Goal: Task Accomplishment & Management: Manage account settings

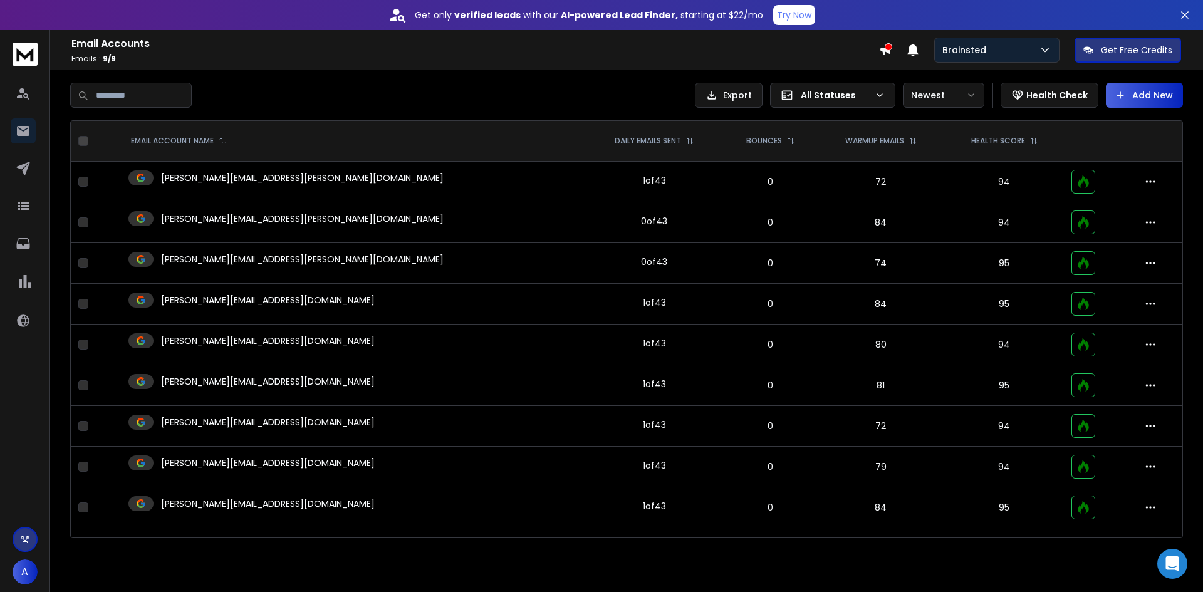
click at [998, 48] on div "Brainsted" at bounding box center [996, 50] width 109 height 13
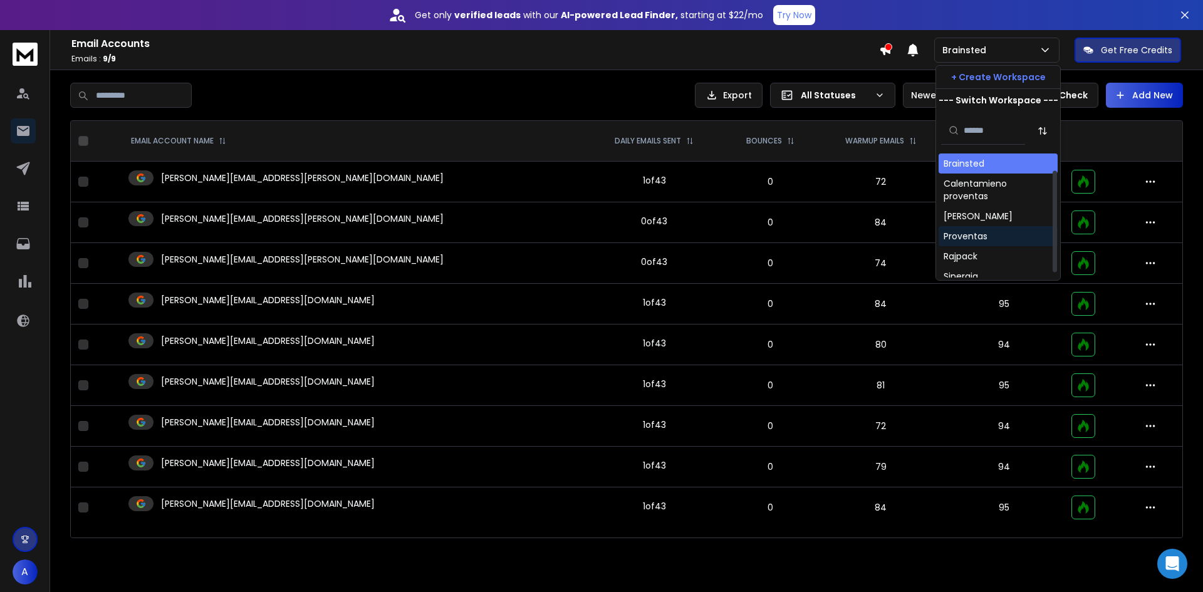
scroll to position [28, 0]
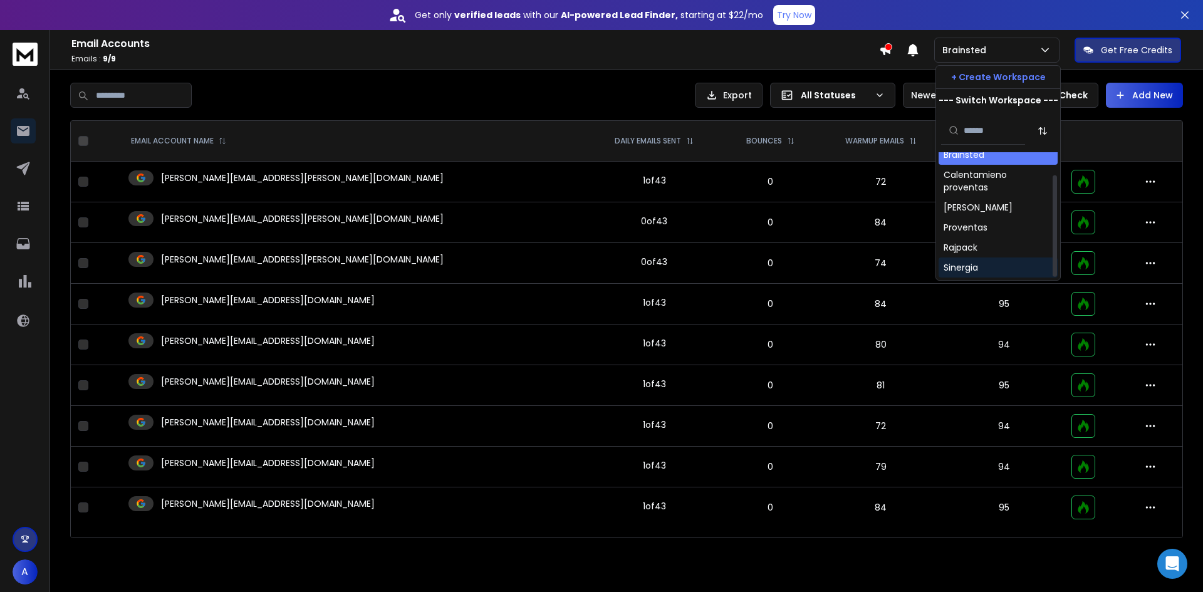
click at [986, 267] on div "Sinergia" at bounding box center [997, 267] width 119 height 20
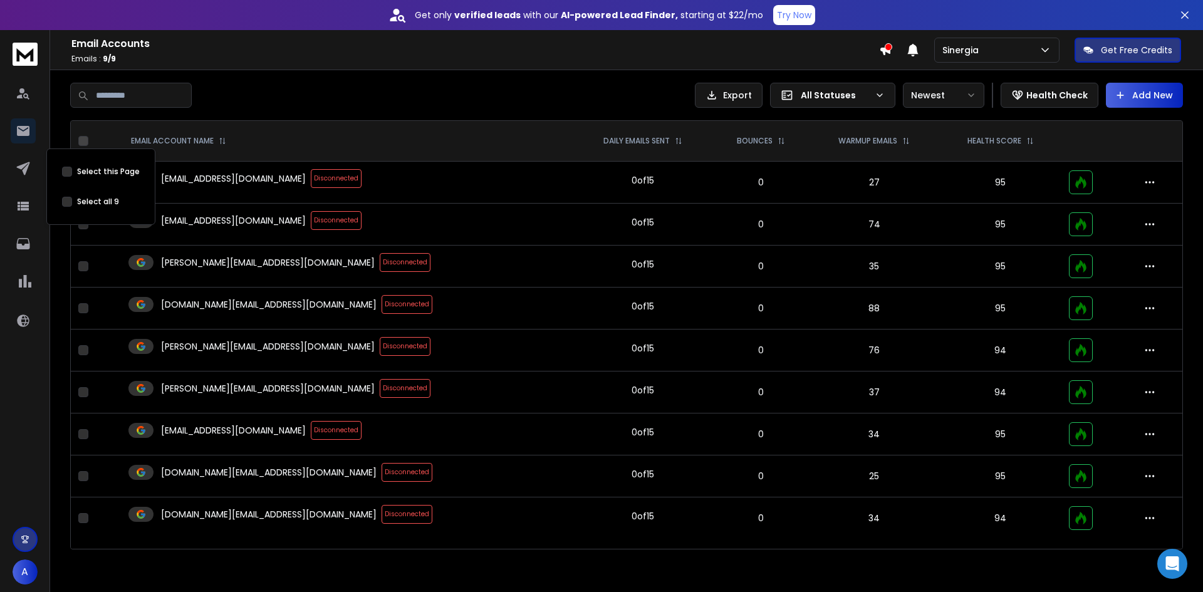
click at [86, 138] on button "Select this Page" at bounding box center [83, 141] width 10 height 10
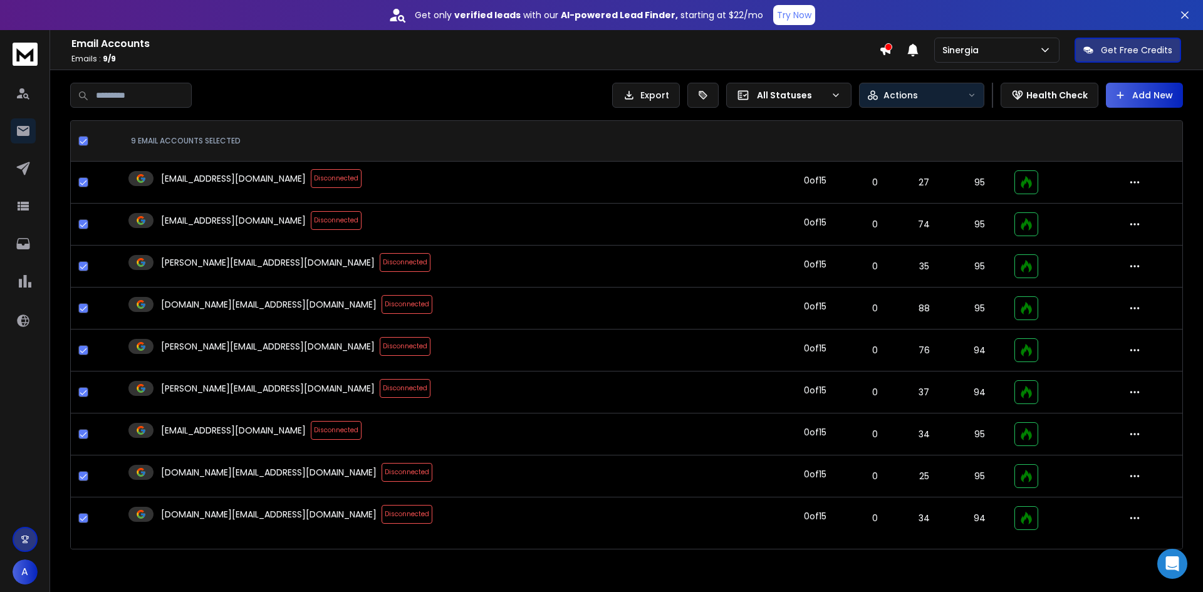
click at [935, 97] on div "Actions" at bounding box center [914, 95] width 95 height 13
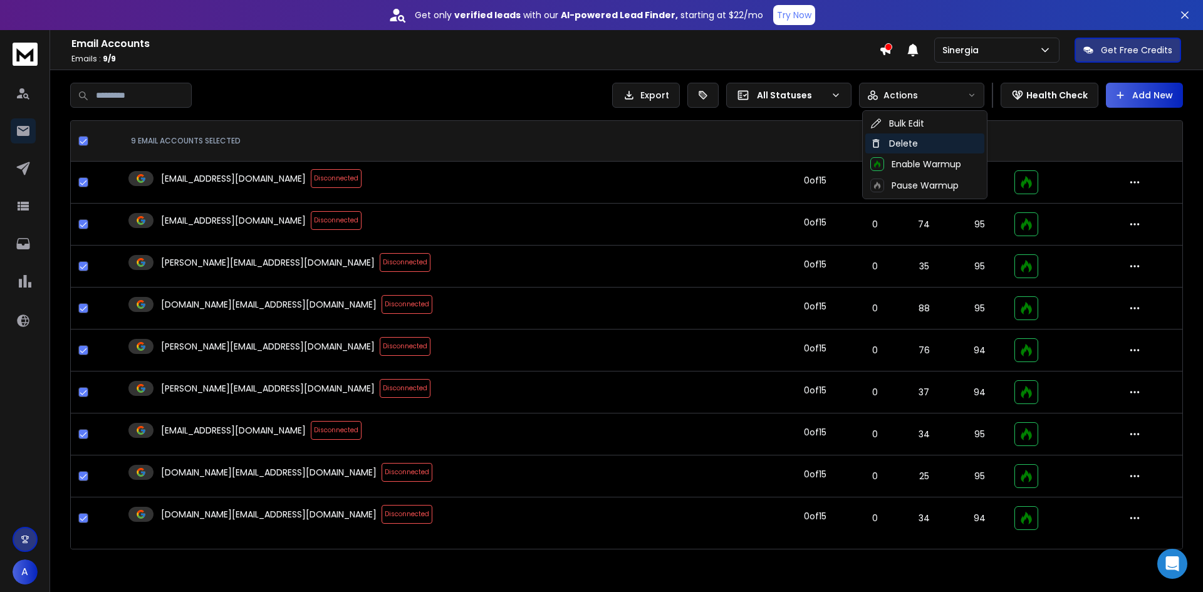
click at [905, 138] on div "Delete" at bounding box center [894, 143] width 48 height 13
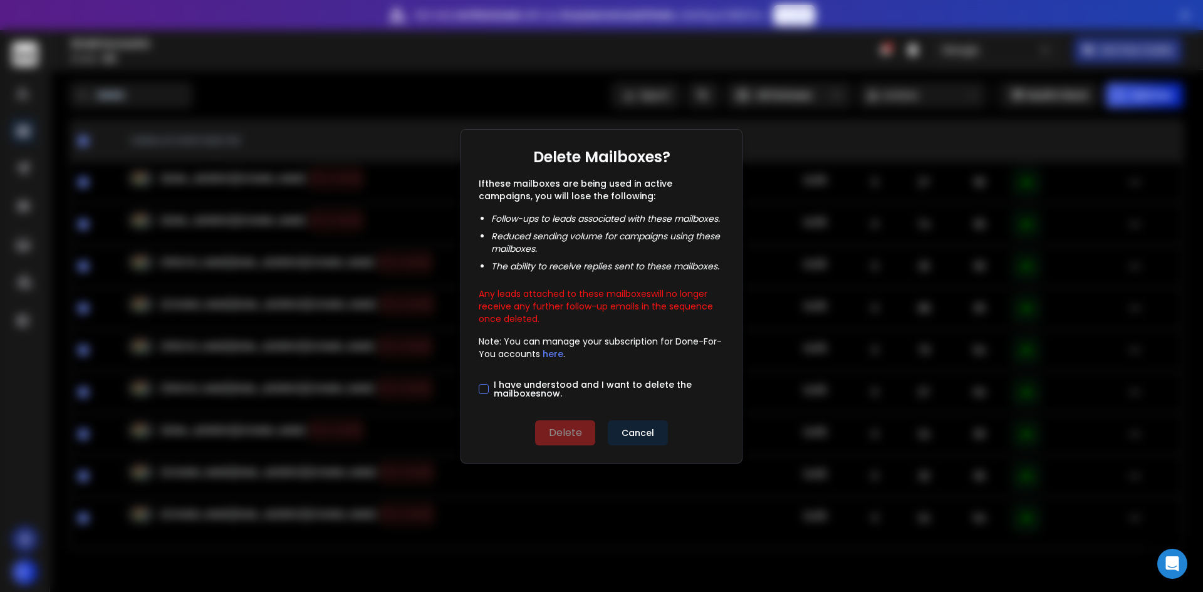
click at [483, 388] on button "I have understood and I want to delete the mailbox es now." at bounding box center [484, 389] width 10 height 10
click at [563, 442] on button "Delete" at bounding box center [565, 432] width 60 height 25
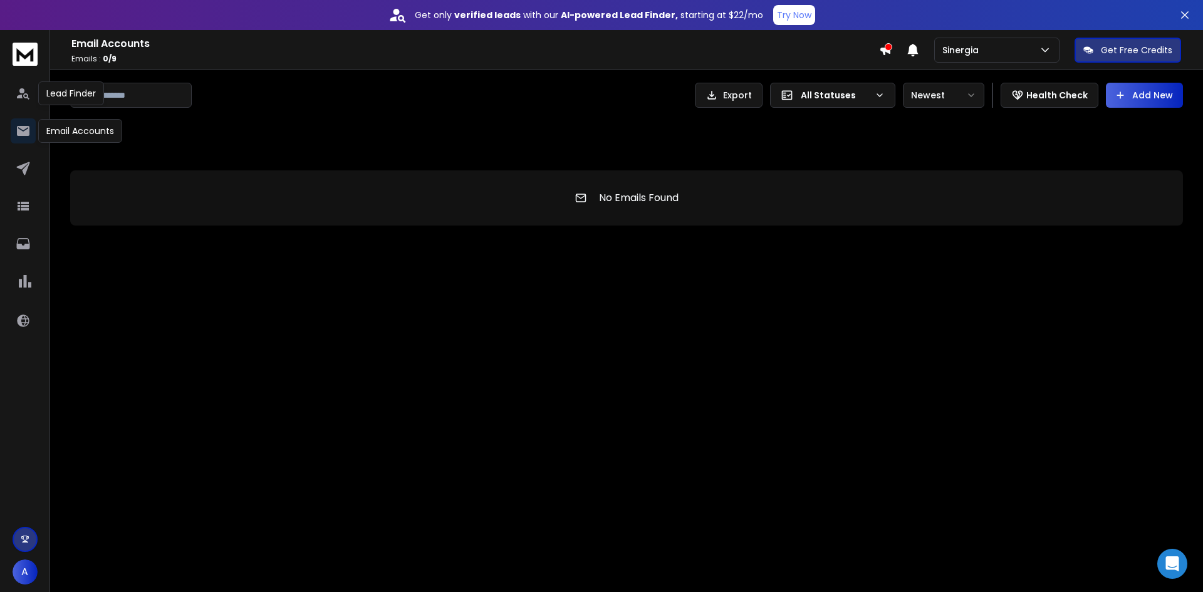
click at [17, 144] on div at bounding box center [25, 133] width 29 height 30
click at [19, 167] on icon at bounding box center [22, 168] width 13 height 13
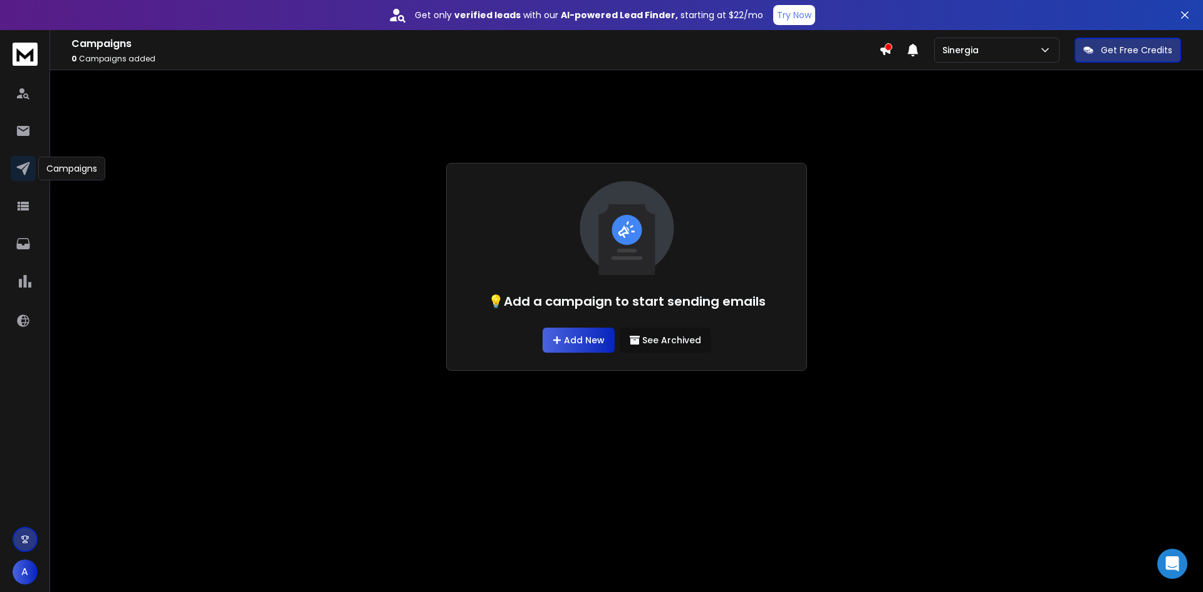
click at [19, 167] on icon at bounding box center [22, 168] width 13 height 13
click at [973, 66] on div "Campaigns 0 Campaigns added Sinergia Get Free Credits" at bounding box center [601, 50] width 1203 height 40
click at [999, 44] on div "Sinergia" at bounding box center [996, 50] width 109 height 13
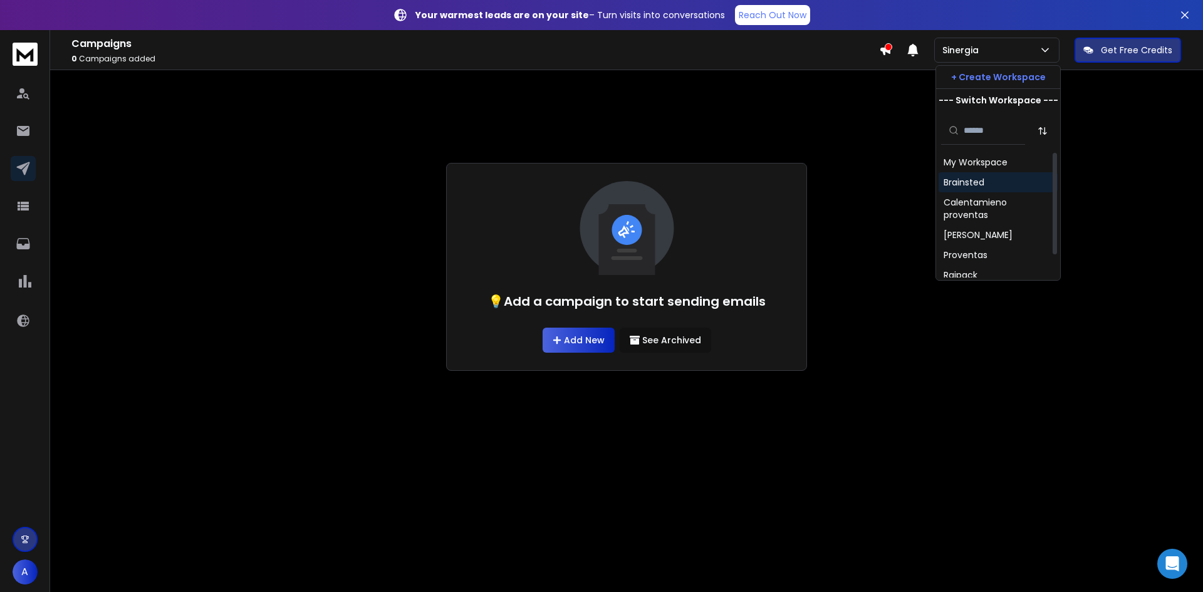
click at [970, 182] on div "Brainsted" at bounding box center [963, 182] width 41 height 13
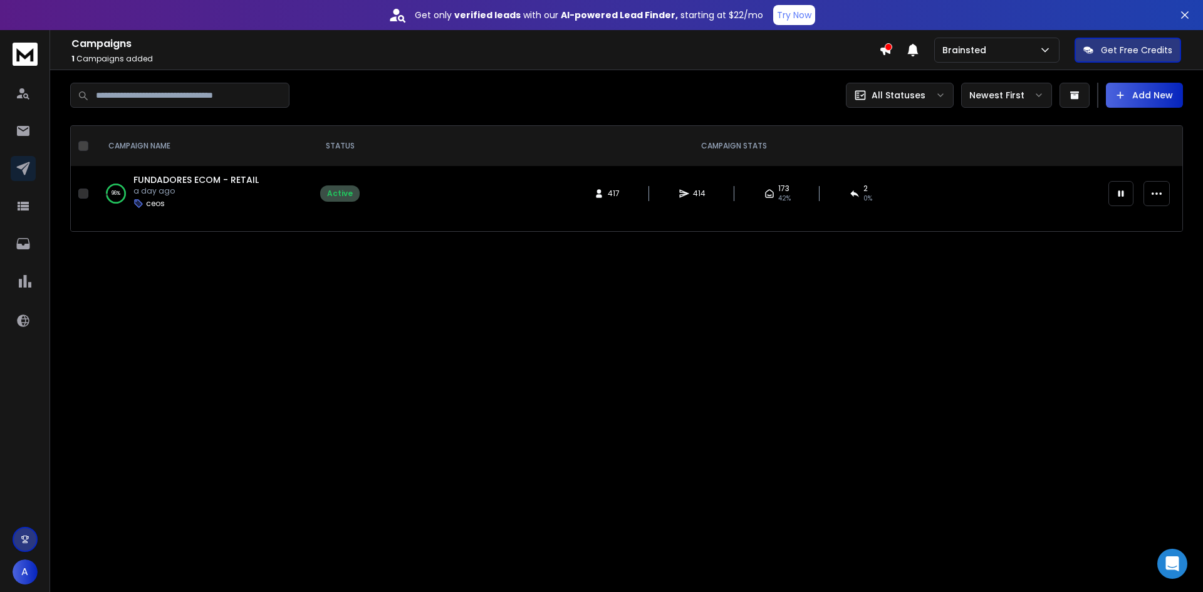
click at [26, 145] on div at bounding box center [25, 133] width 29 height 30
click at [31, 128] on link at bounding box center [23, 130] width 25 height 25
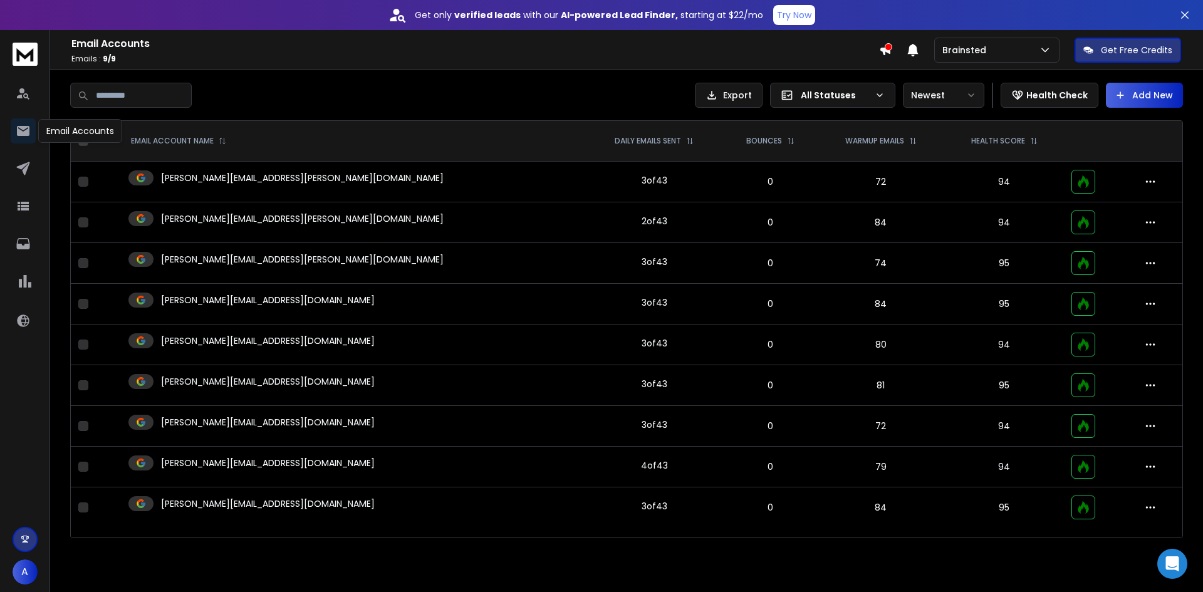
click at [266, 221] on p "[PERSON_NAME][EMAIL_ADDRESS][PERSON_NAME][DOMAIN_NAME]" at bounding box center [302, 218] width 283 height 13
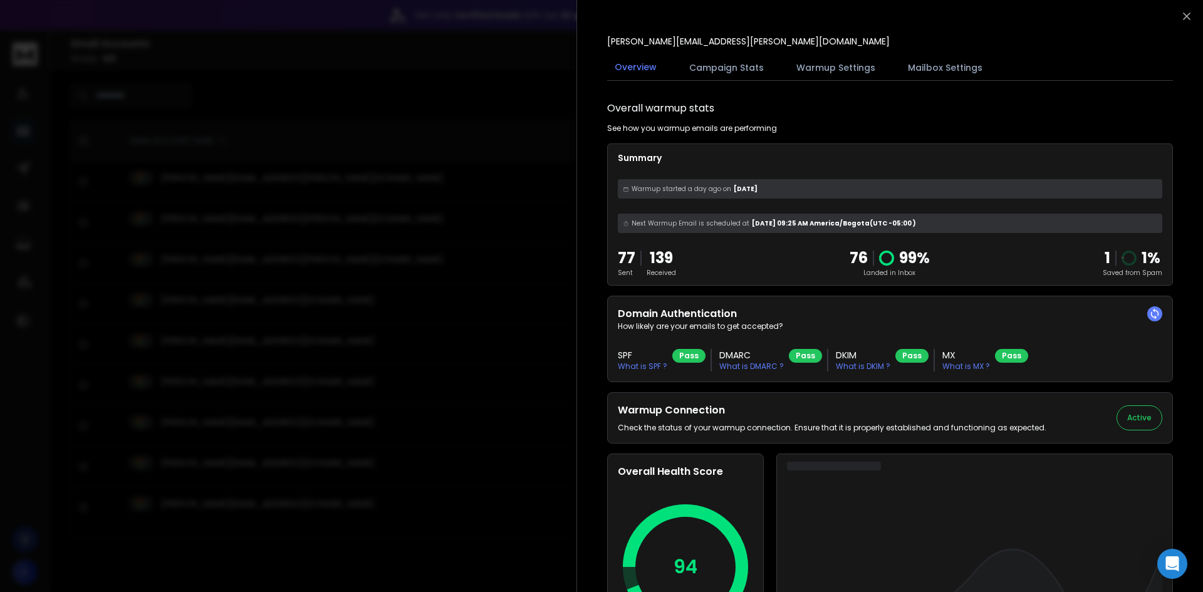
click at [941, 58] on button "Mailbox Settings" at bounding box center [945, 68] width 90 height 28
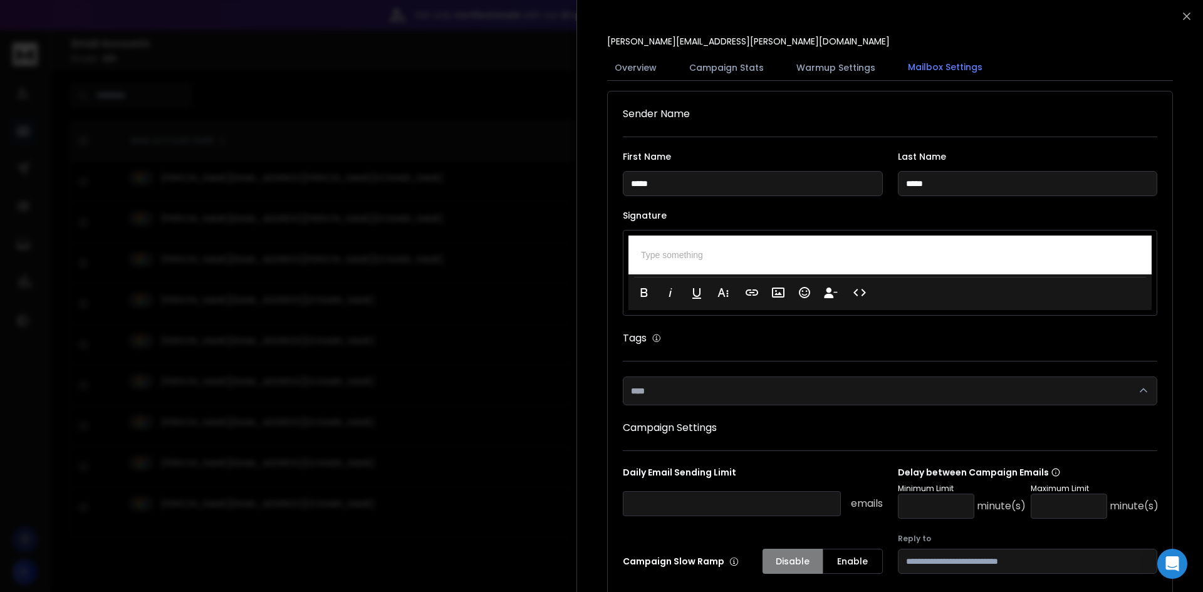
click at [423, 196] on div at bounding box center [601, 296] width 1203 height 592
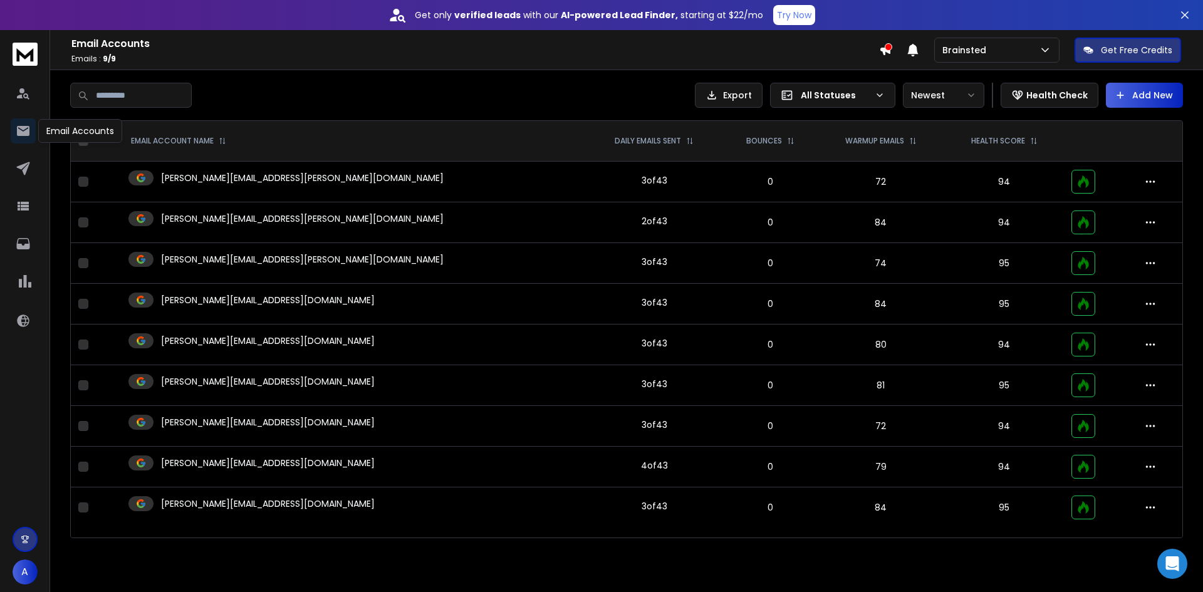
click at [24, 129] on icon at bounding box center [23, 131] width 13 height 10
click at [23, 167] on icon at bounding box center [22, 168] width 13 height 13
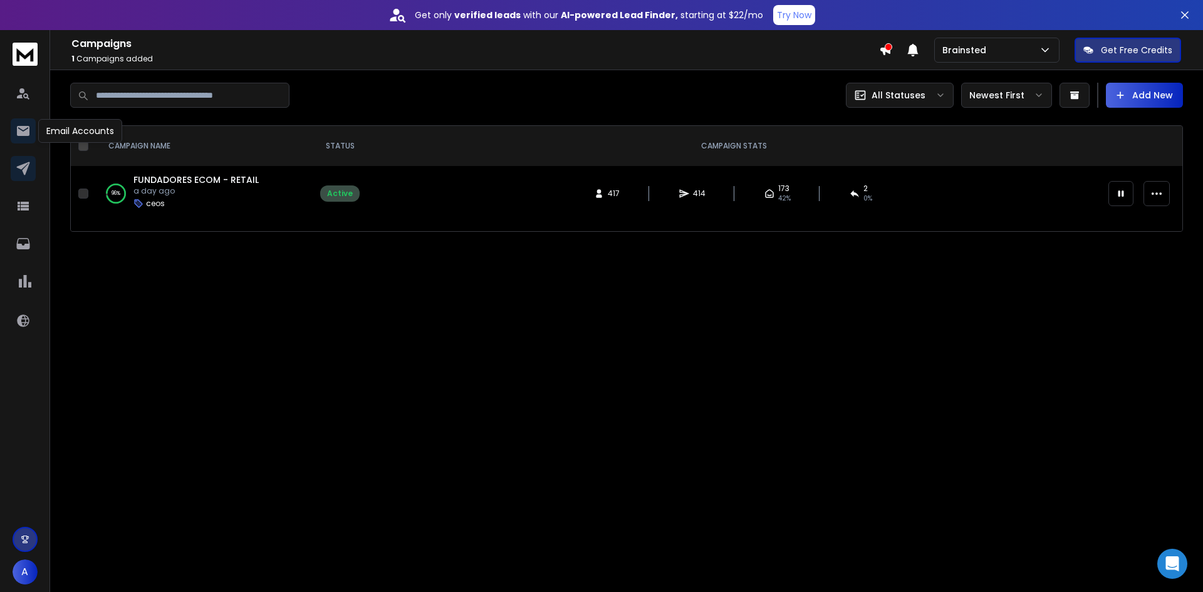
click at [34, 134] on link at bounding box center [23, 130] width 25 height 25
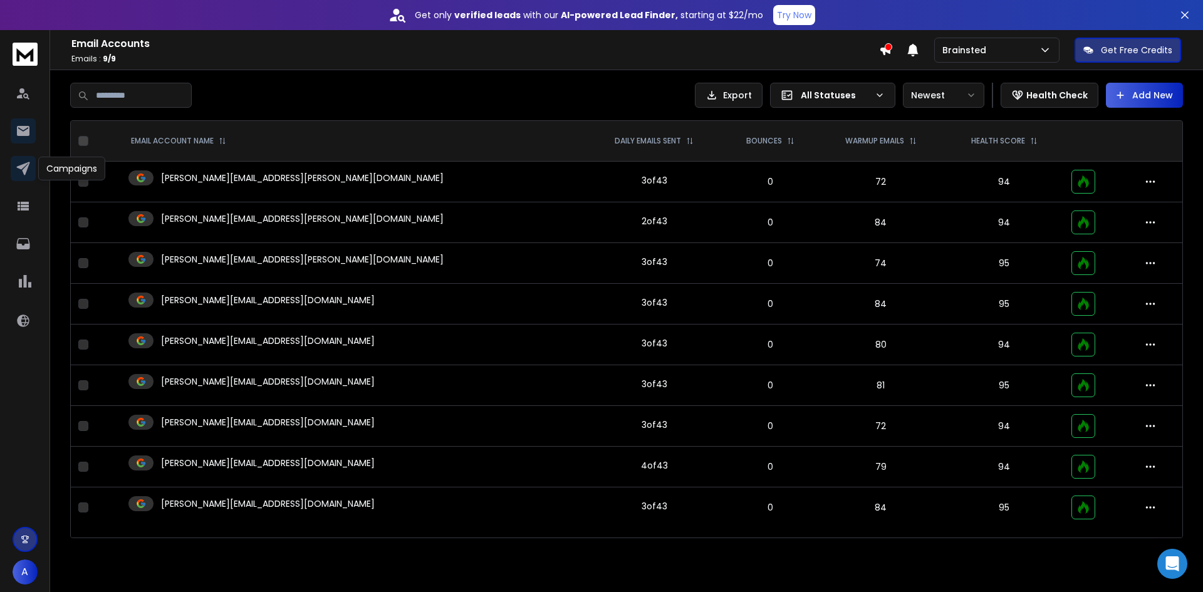
click at [29, 169] on icon at bounding box center [23, 168] width 15 height 15
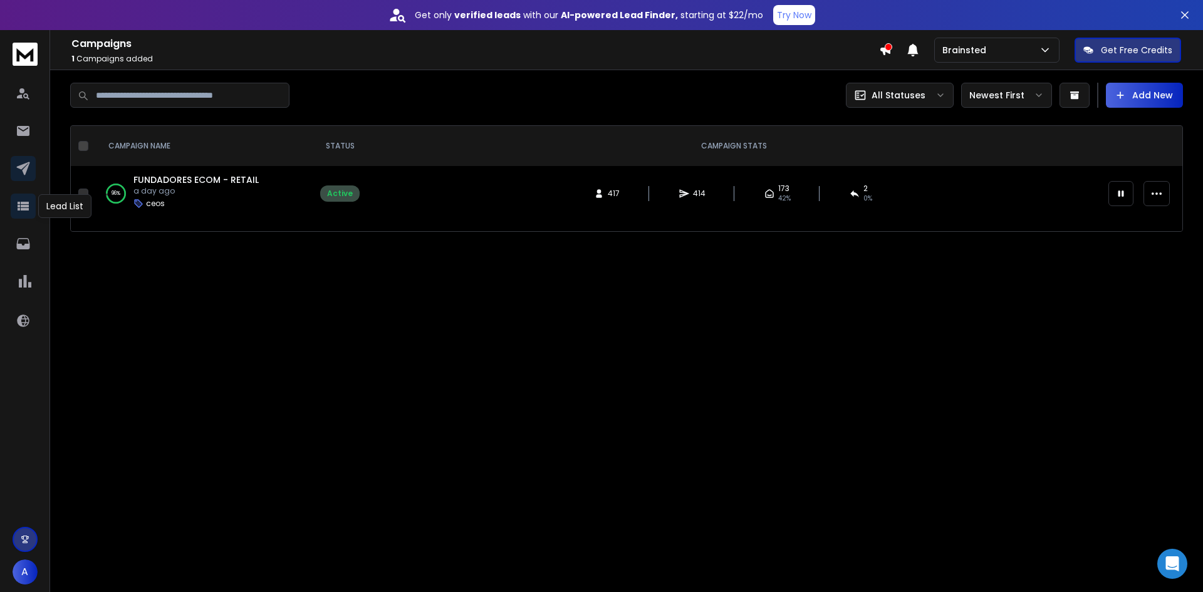
click at [25, 199] on icon at bounding box center [23, 206] width 15 height 15
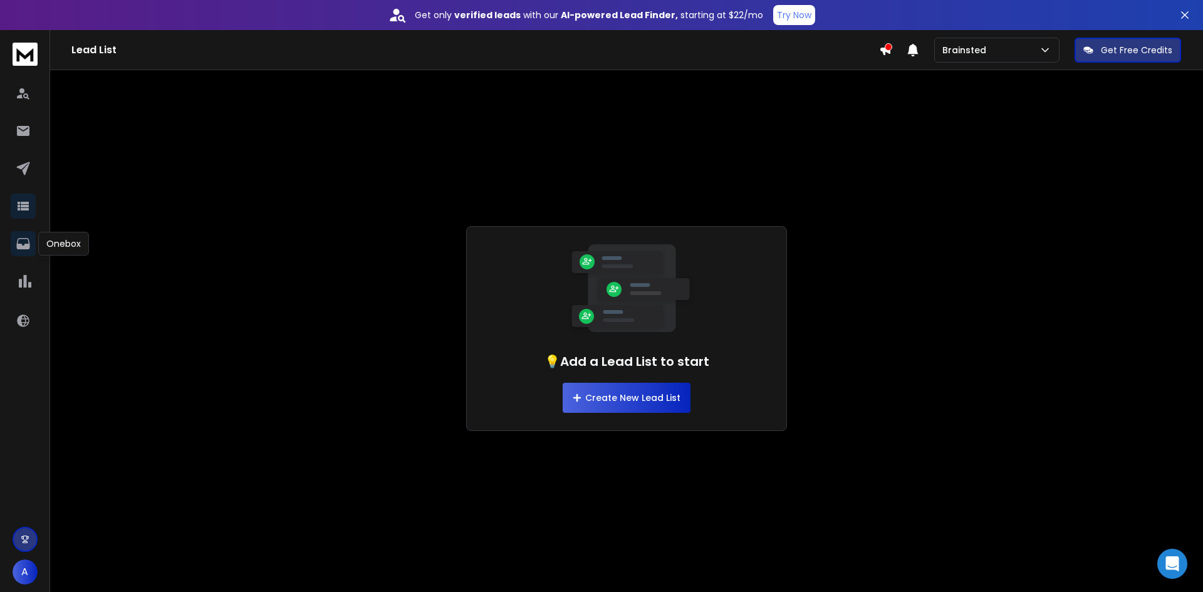
click at [11, 252] on link at bounding box center [23, 243] width 25 height 25
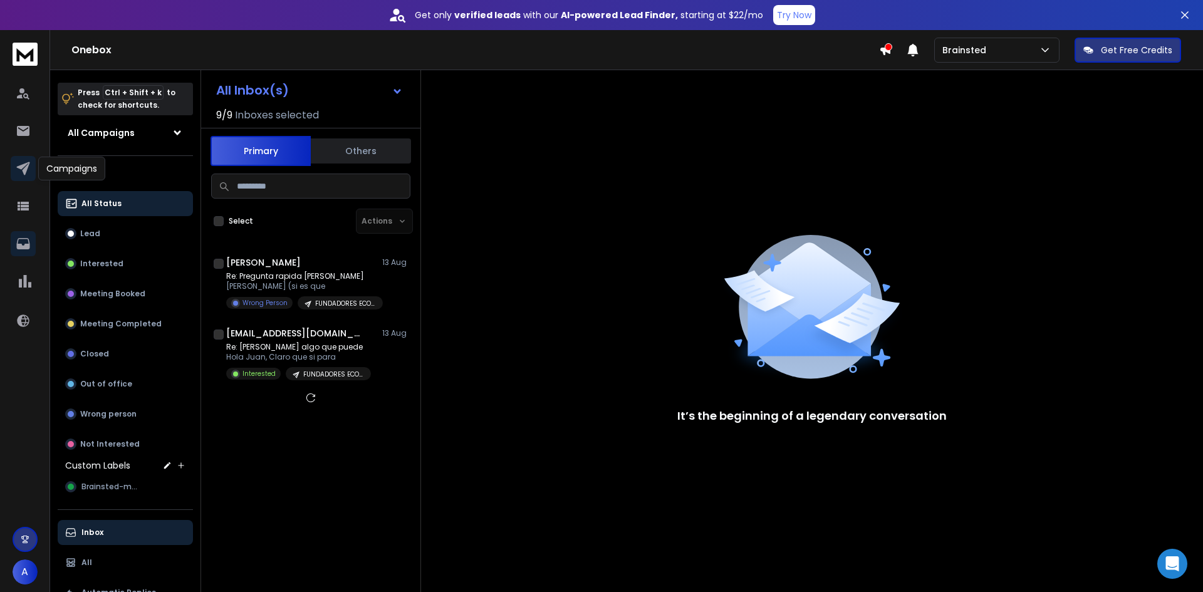
click at [33, 170] on link at bounding box center [23, 168] width 25 height 25
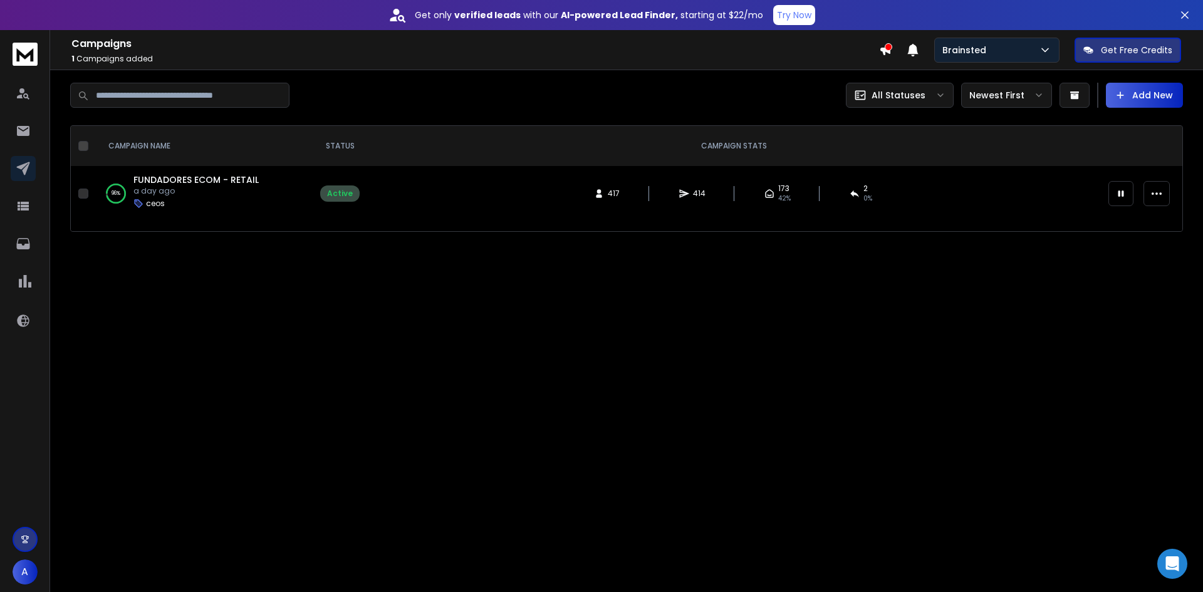
click at [1014, 48] on div "Brainsted" at bounding box center [996, 50] width 109 height 13
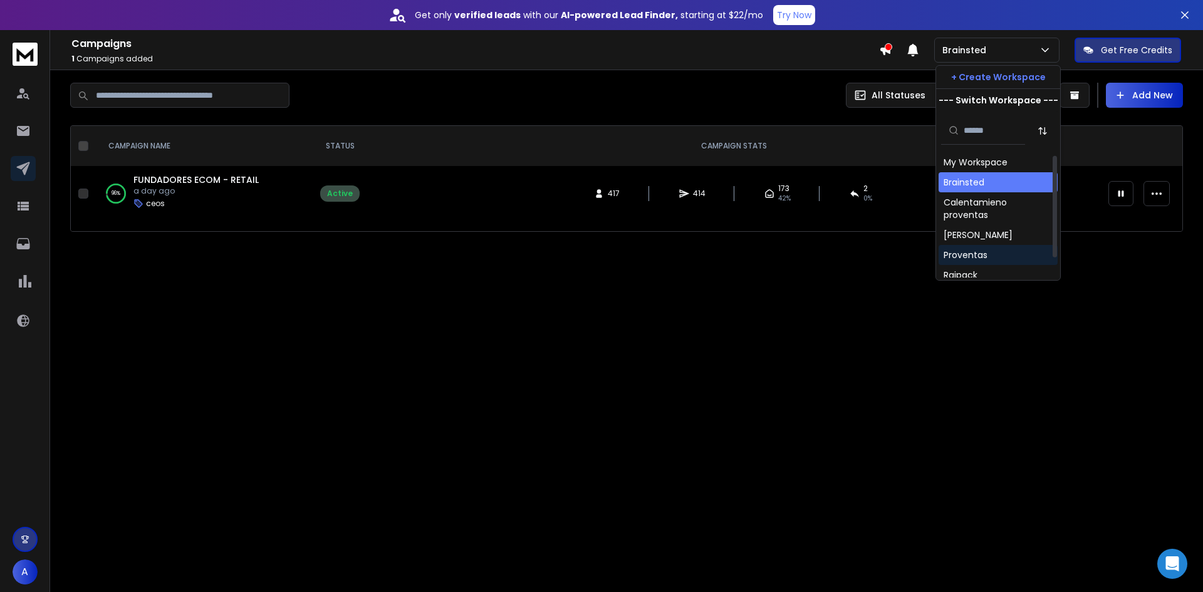
scroll to position [28, 0]
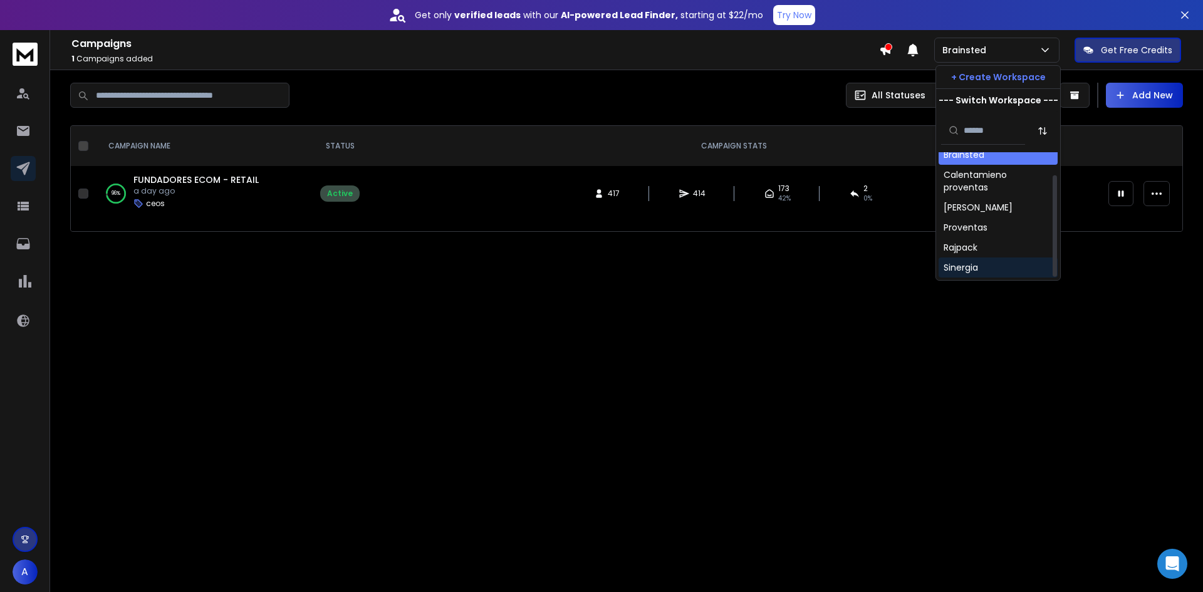
click at [965, 273] on div "Sinergia" at bounding box center [960, 267] width 34 height 13
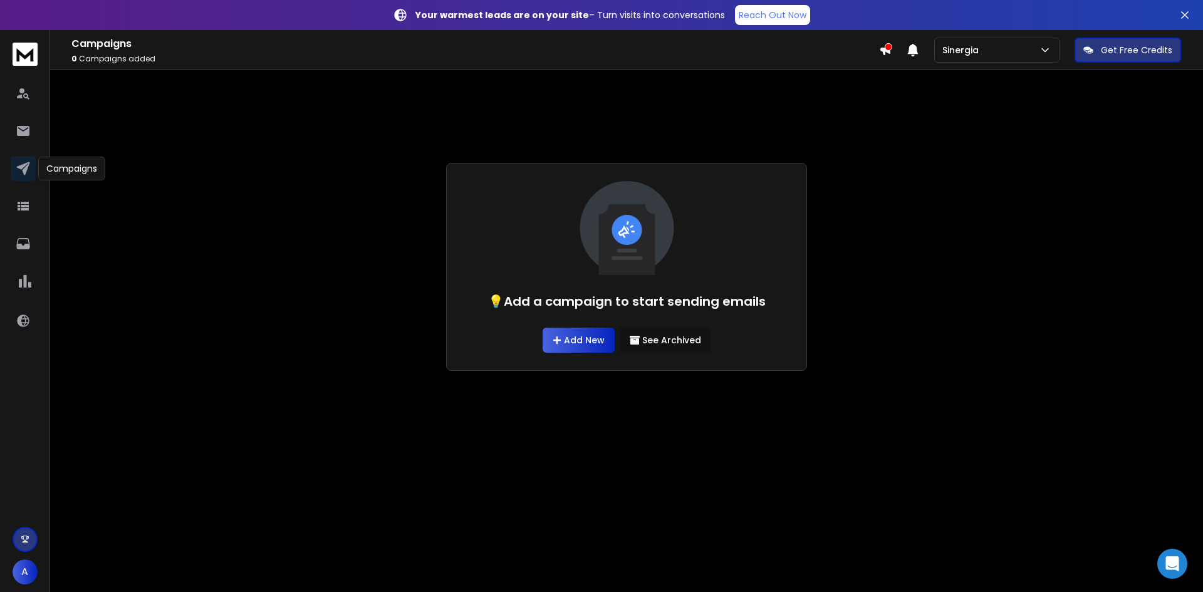
click at [24, 173] on icon at bounding box center [22, 168] width 13 height 13
click at [18, 128] on icon at bounding box center [23, 130] width 15 height 15
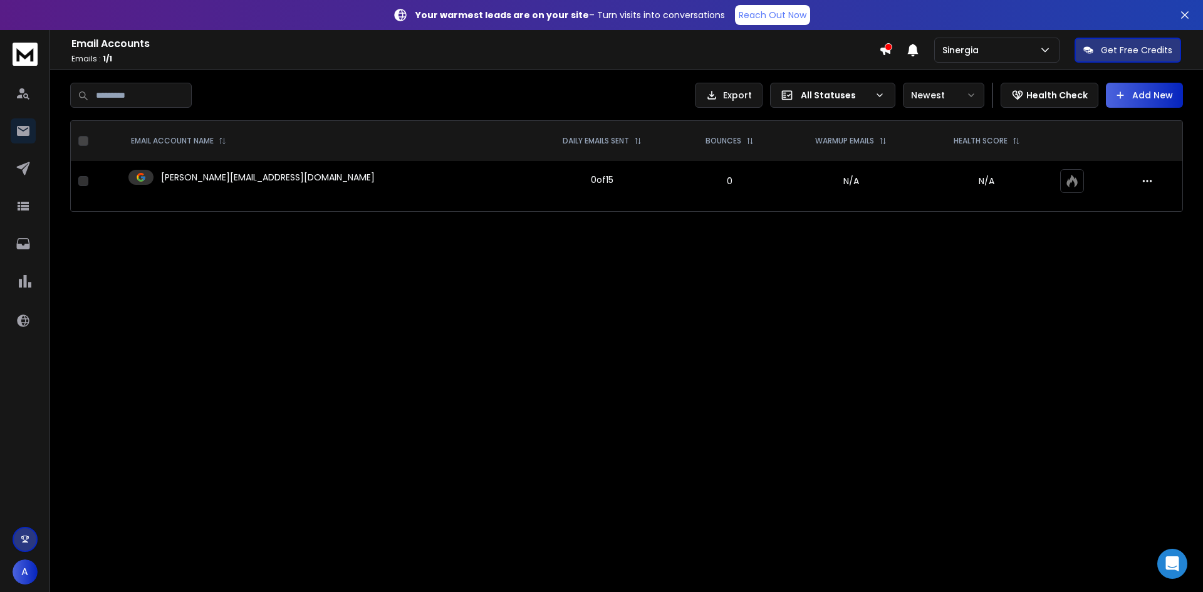
click at [18, 189] on div at bounding box center [25, 209] width 29 height 257
click at [22, 169] on icon at bounding box center [22, 168] width 13 height 13
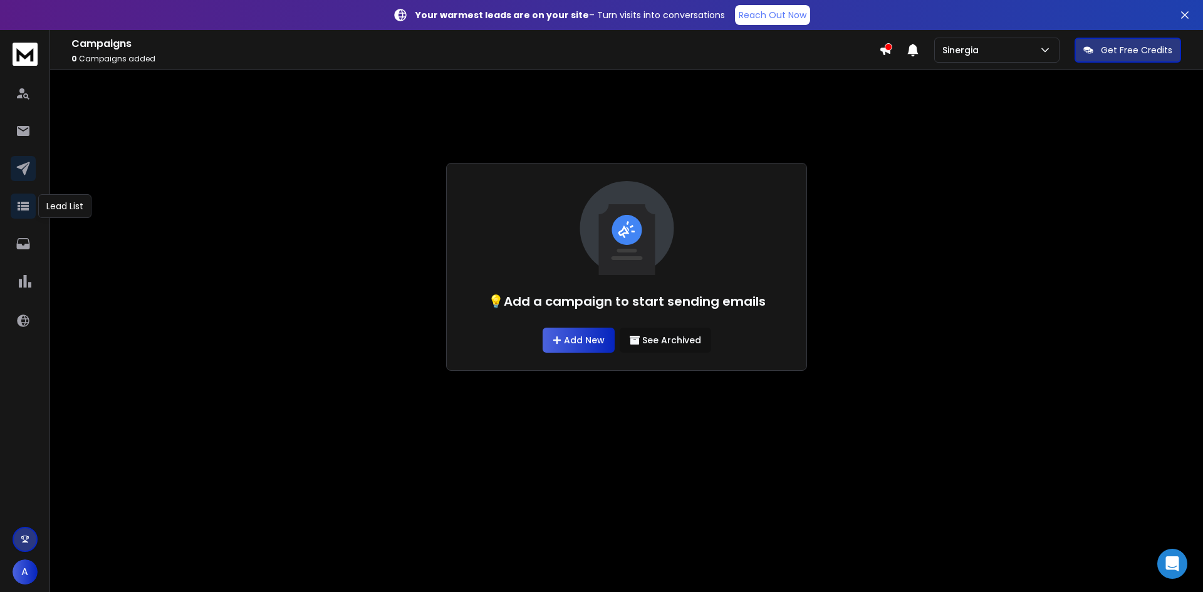
click at [23, 204] on icon at bounding box center [23, 206] width 11 height 9
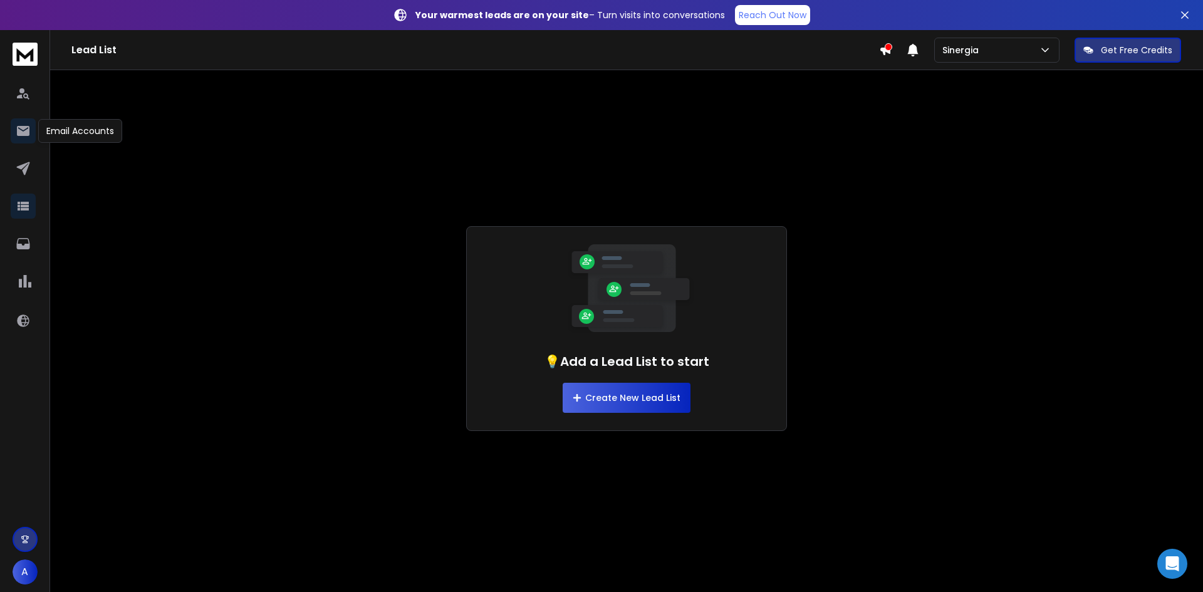
click at [14, 126] on link at bounding box center [23, 130] width 25 height 25
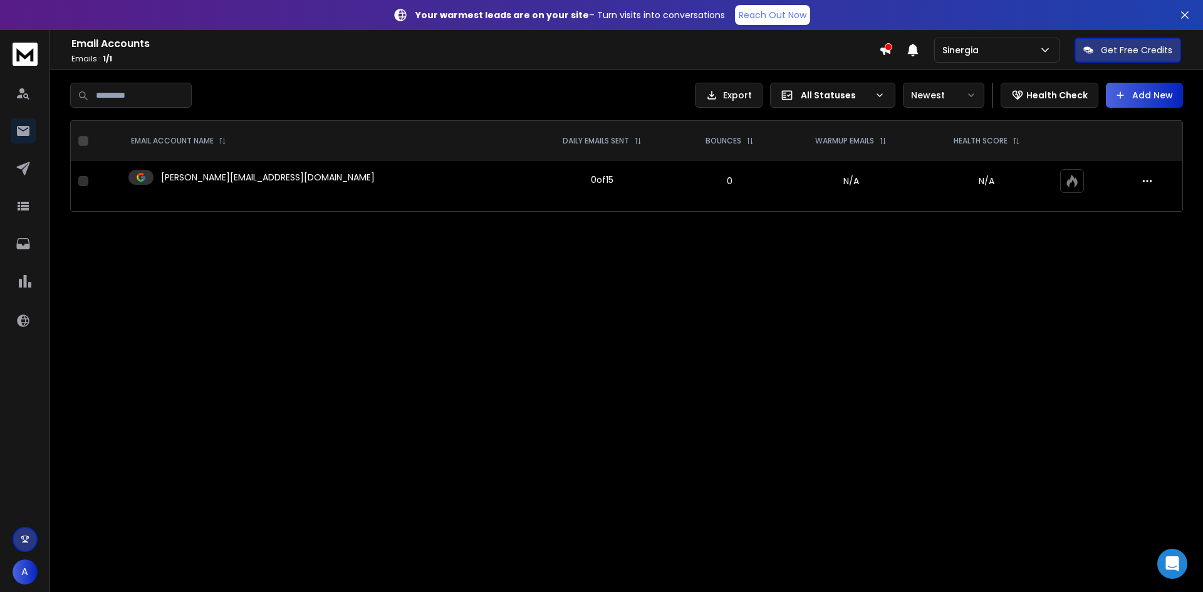
click at [231, 174] on p "[PERSON_NAME][EMAIL_ADDRESS][DOMAIN_NAME]" at bounding box center [268, 177] width 214 height 13
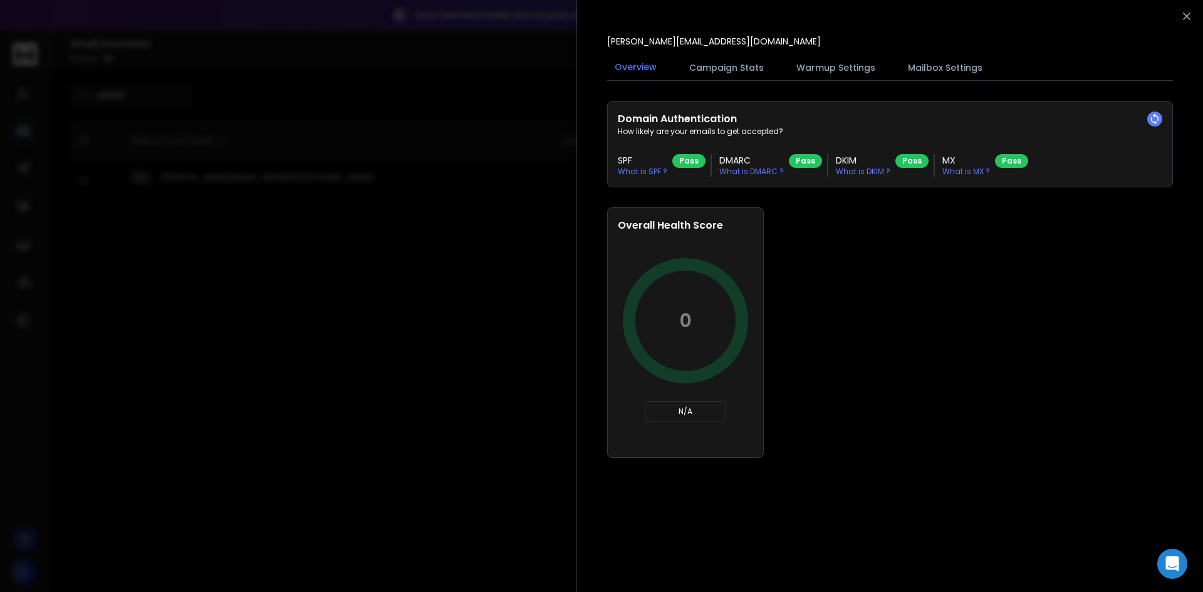
click at [839, 69] on button "Warmup Settings" at bounding box center [836, 68] width 94 height 28
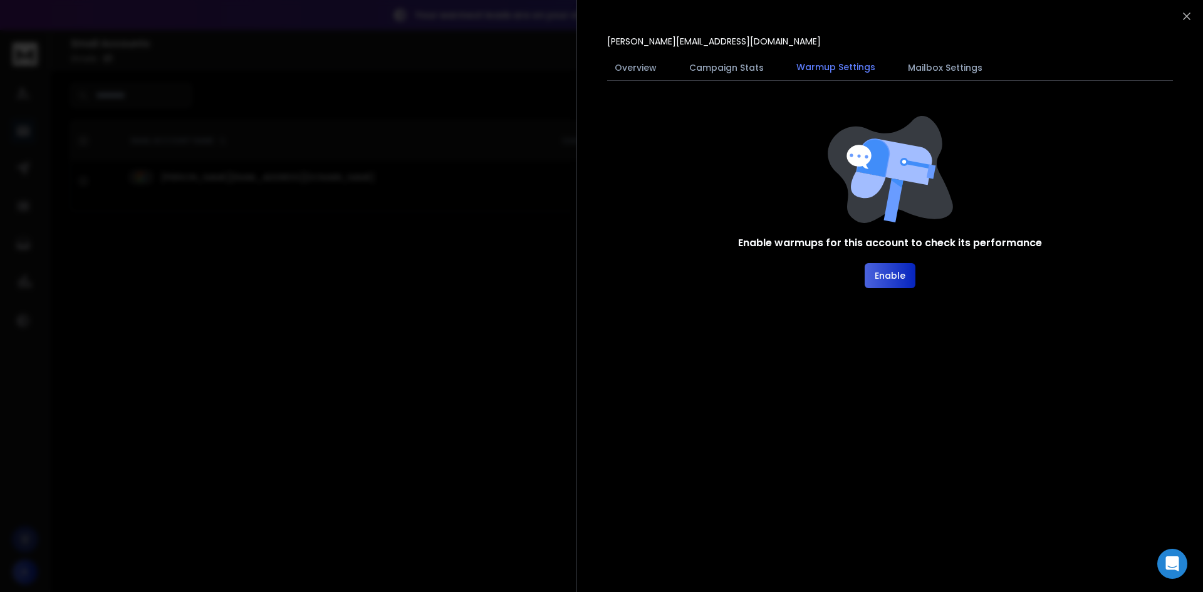
click at [906, 264] on button "Enable" at bounding box center [889, 275] width 51 height 25
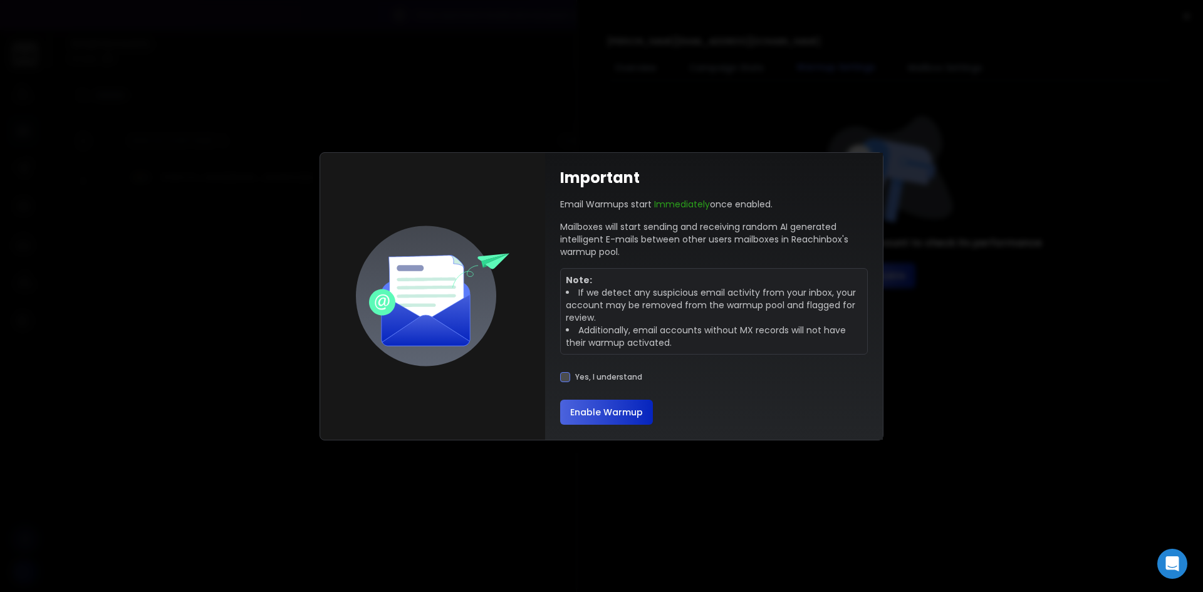
click at [577, 373] on label "Yes, I understand" at bounding box center [608, 377] width 67 height 10
click at [564, 378] on div "Yes, I understand" at bounding box center [601, 377] width 82 height 25
click at [564, 378] on button "Yes, I understand" at bounding box center [565, 377] width 10 height 10
click at [592, 417] on button "Enable Warmup" at bounding box center [606, 412] width 93 height 25
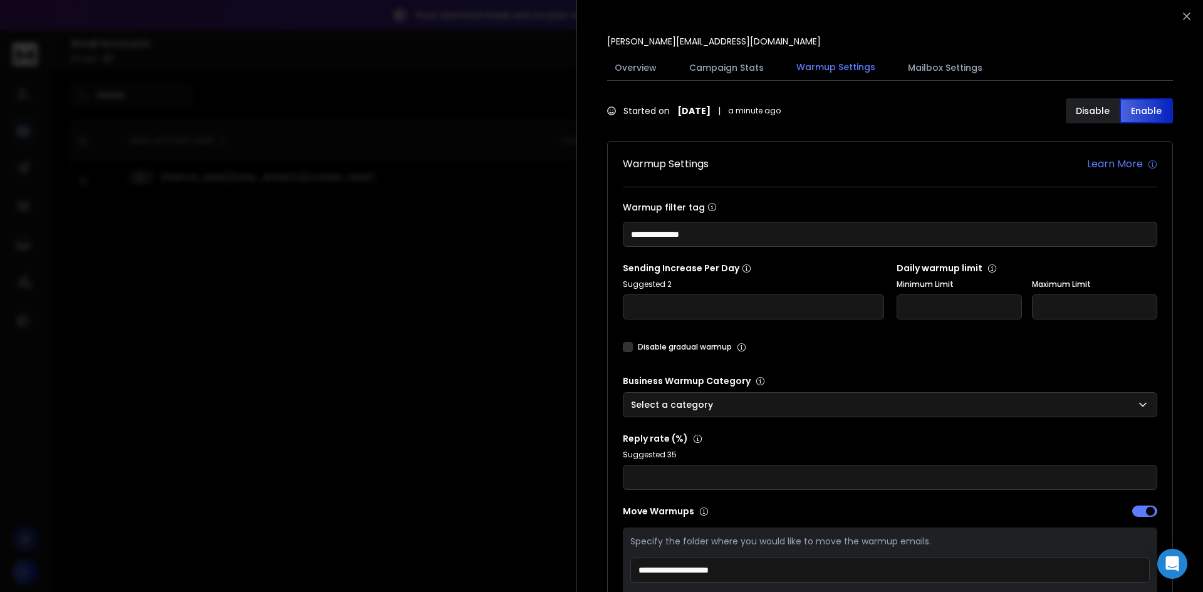
click at [627, 348] on button "Disable gradual warmup" at bounding box center [628, 347] width 10 height 10
drag, startPoint x: 660, startPoint y: 309, endPoint x: 590, endPoint y: 328, distance: 72.0
click at [590, 328] on div "**********" at bounding box center [889, 296] width 626 height 592
type input "**"
drag, startPoint x: 907, startPoint y: 298, endPoint x: 857, endPoint y: 333, distance: 61.5
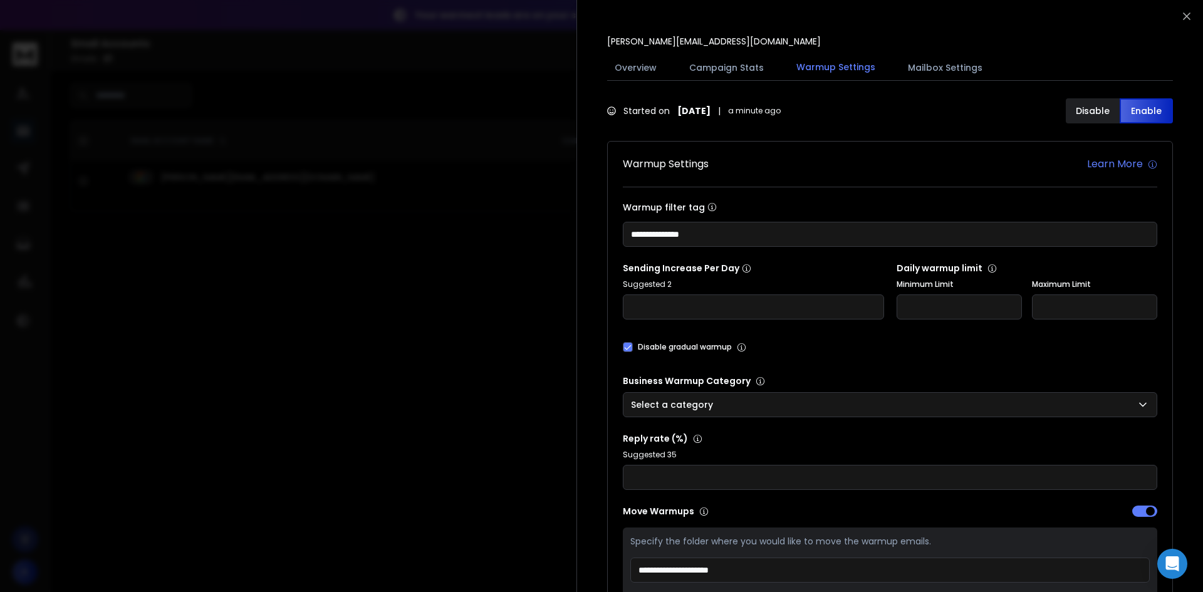
click at [857, 333] on form "**********" at bounding box center [890, 441] width 534 height 569
drag, startPoint x: 946, startPoint y: 313, endPoint x: 831, endPoint y: 388, distance: 138.1
click at [831, 388] on form "**********" at bounding box center [890, 441] width 534 height 569
type input "**"
drag, startPoint x: 1053, startPoint y: 301, endPoint x: 1009, endPoint y: 331, distance: 53.7
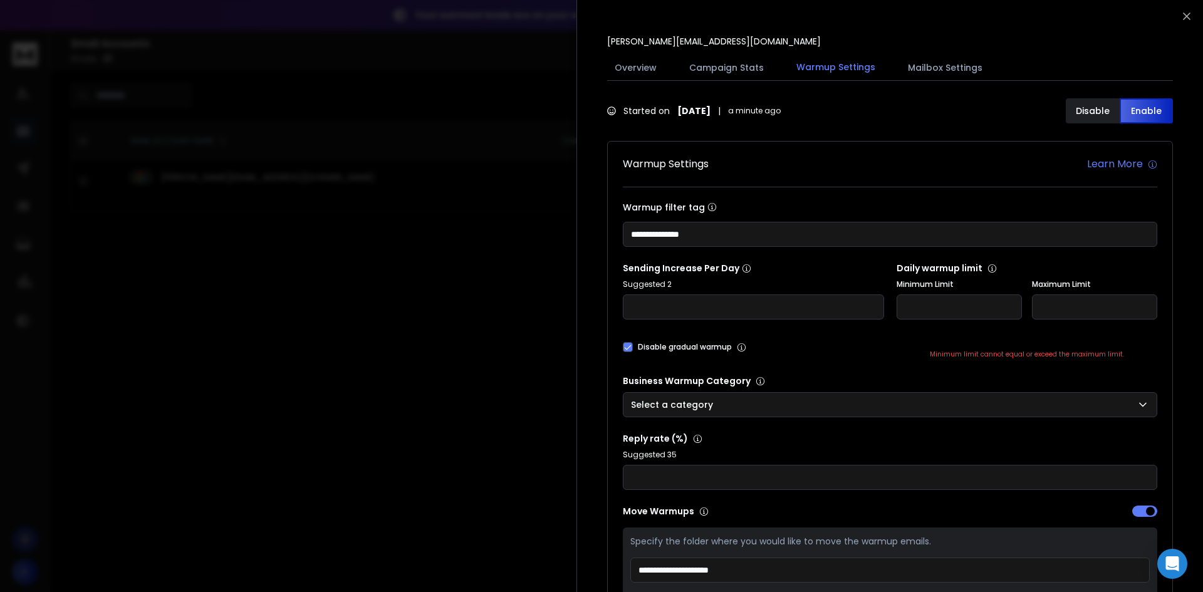
click at [1009, 331] on form "**********" at bounding box center [890, 441] width 534 height 569
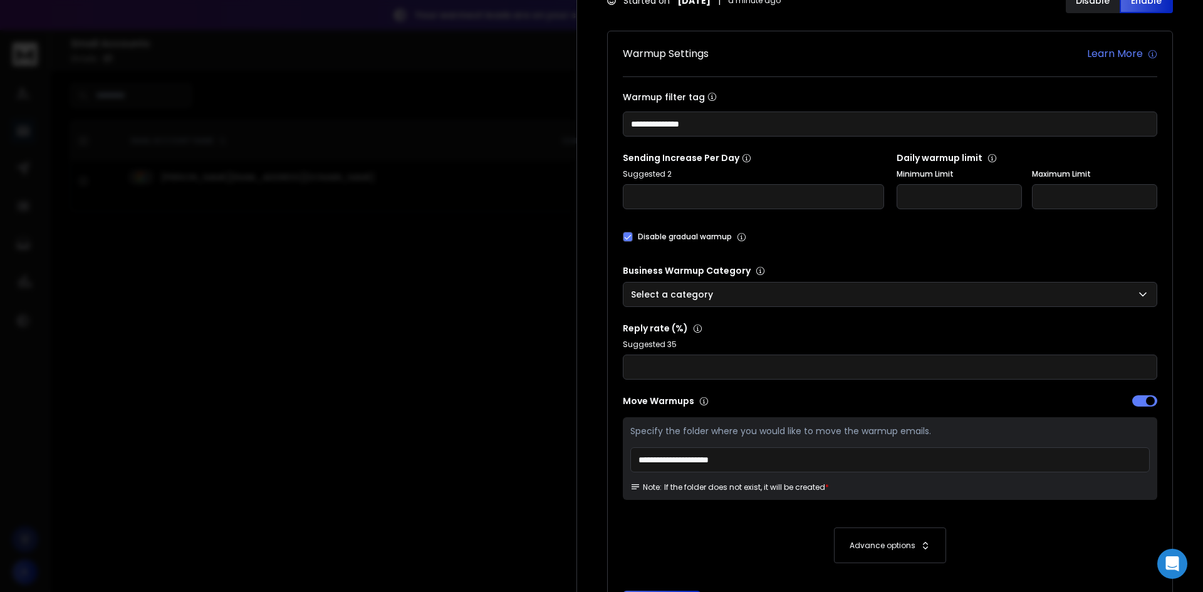
scroll to position [125, 0]
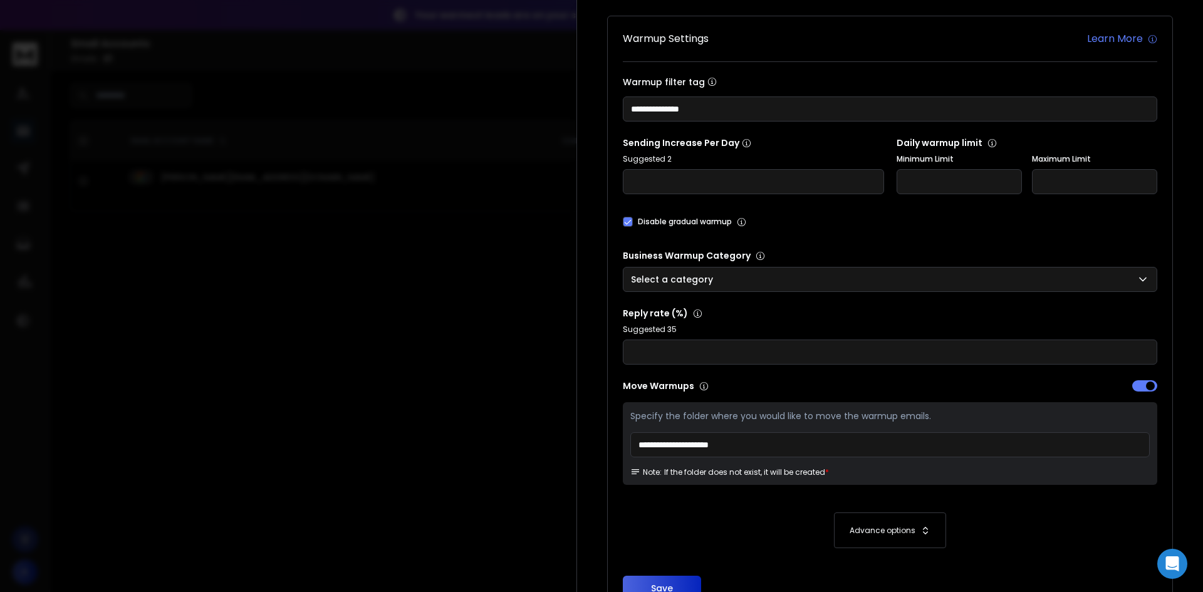
type input "**"
click at [660, 174] on input "**" at bounding box center [753, 181] width 261 height 25
click at [657, 577] on button "Save" at bounding box center [662, 588] width 78 height 25
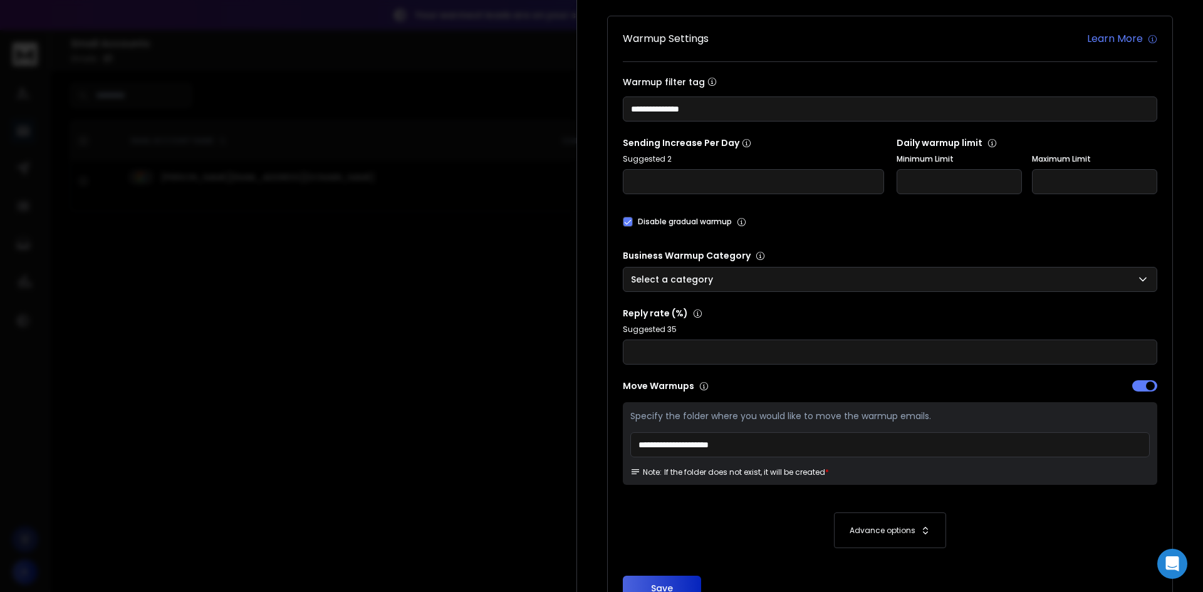
type input "**"
click at [654, 584] on button "Save" at bounding box center [662, 588] width 78 height 25
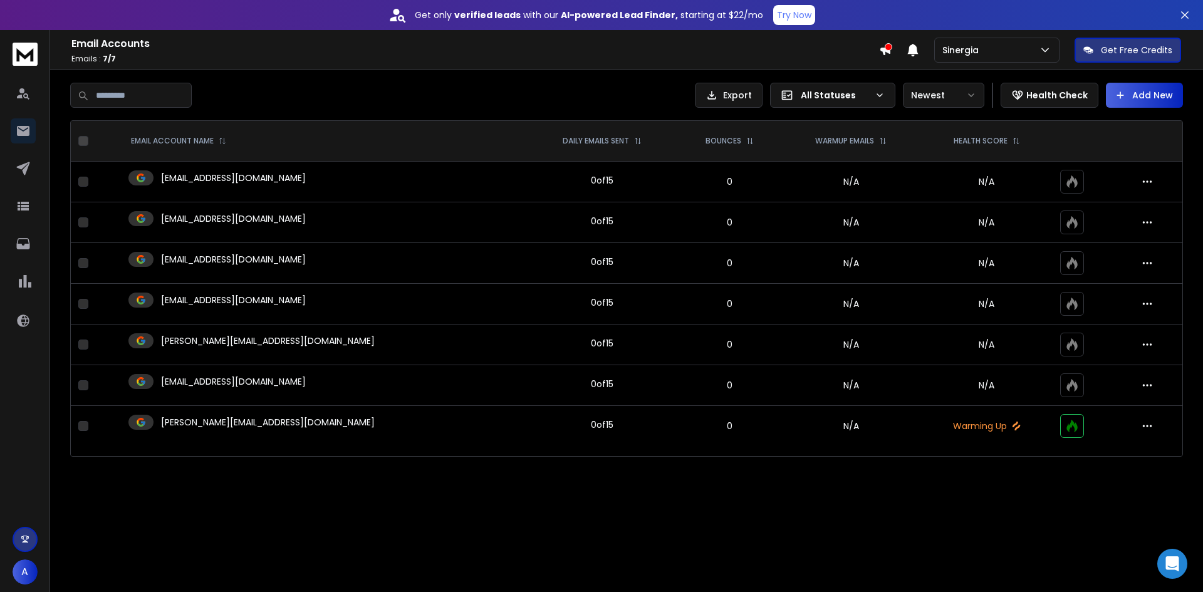
click at [78, 134] on th at bounding box center [96, 141] width 50 height 41
click at [88, 145] on div at bounding box center [99, 141] width 43 height 10
click at [86, 143] on button "button" at bounding box center [83, 141] width 10 height 10
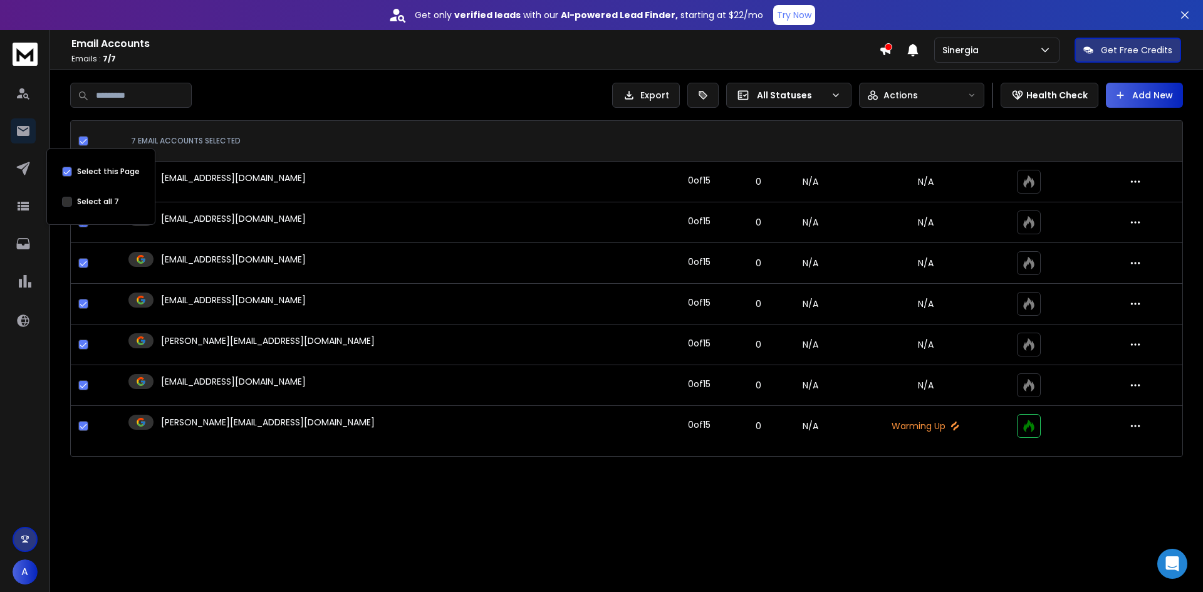
click at [66, 205] on button "Select this Page" at bounding box center [67, 202] width 10 height 10
click at [945, 91] on div "Actions" at bounding box center [914, 95] width 95 height 13
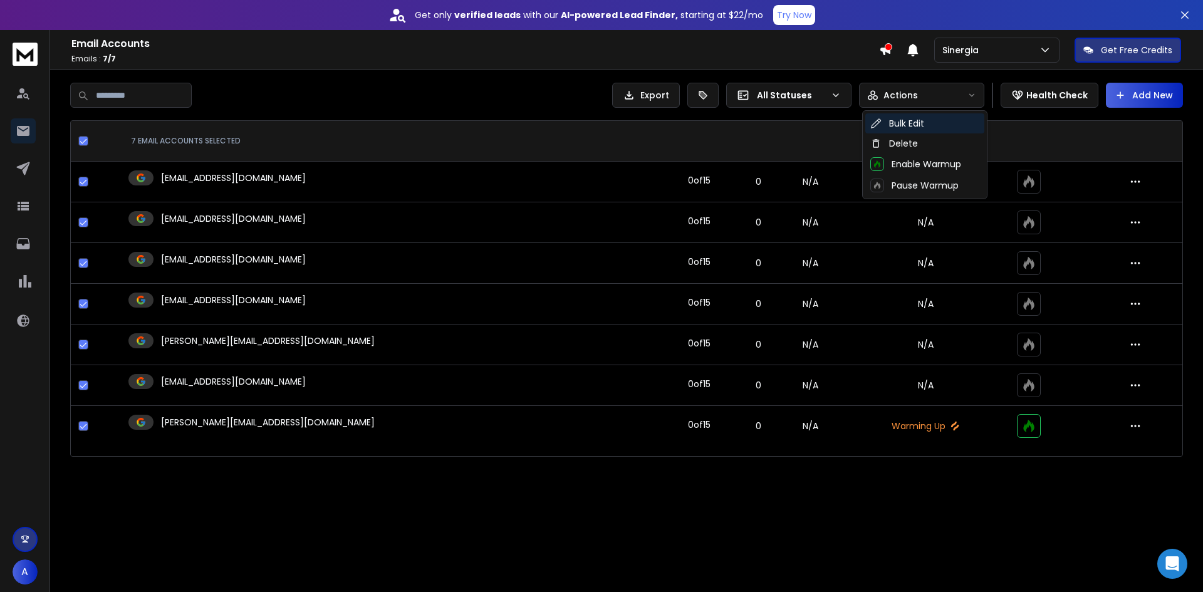
click at [918, 127] on div "Bulk Edit" at bounding box center [897, 123] width 54 height 13
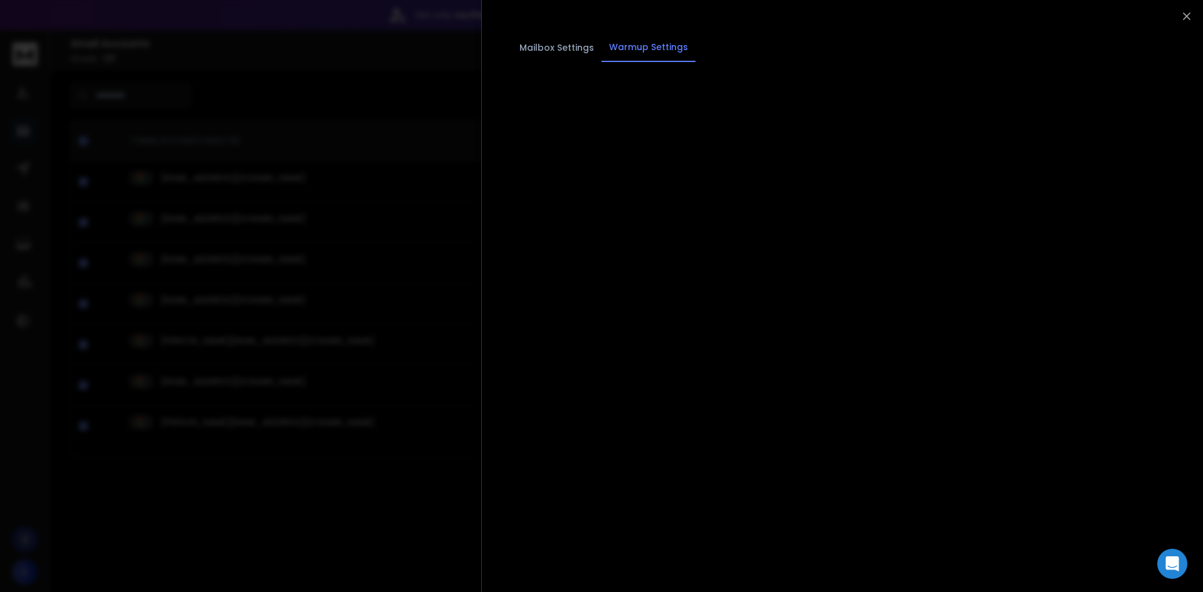
click at [665, 49] on button "Warmup Settings" at bounding box center [648, 47] width 94 height 29
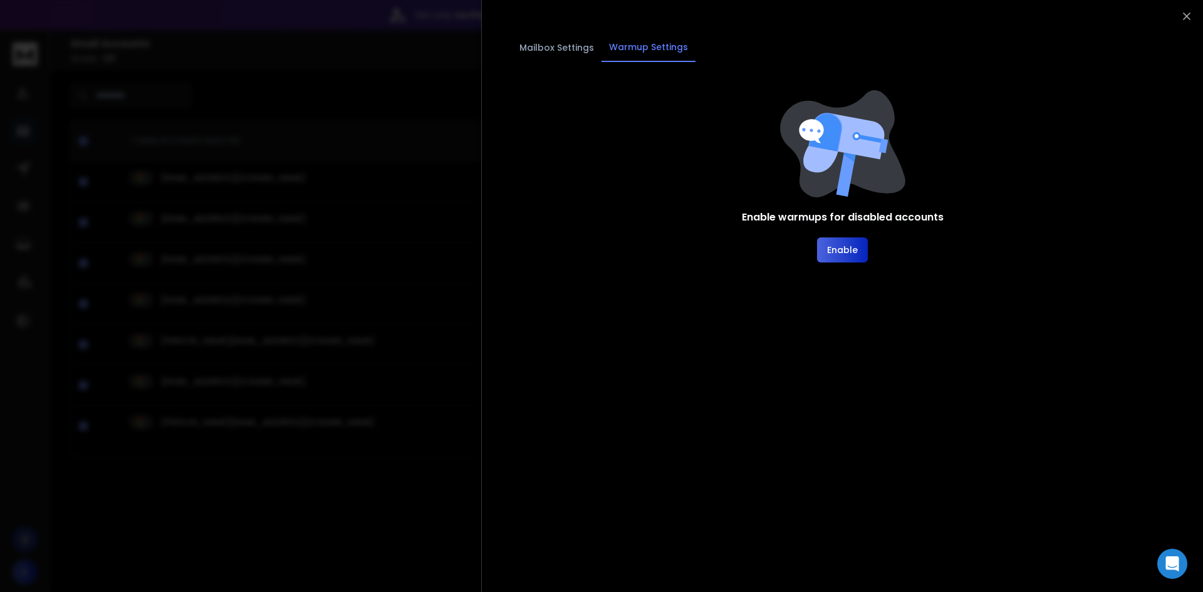
click at [855, 259] on button "Enable" at bounding box center [842, 249] width 51 height 25
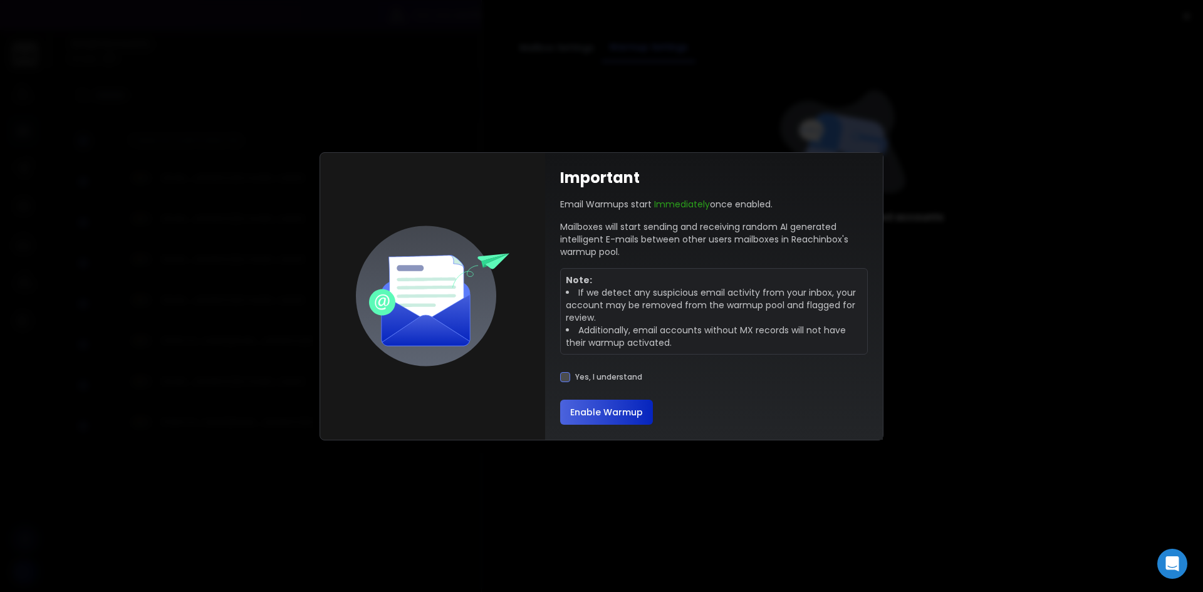
click at [577, 372] on label "Yes, I understand" at bounding box center [608, 377] width 67 height 10
click at [570, 375] on button "Yes, I understand" at bounding box center [565, 377] width 10 height 10
click at [604, 402] on button "Enable Warmup" at bounding box center [606, 412] width 93 height 25
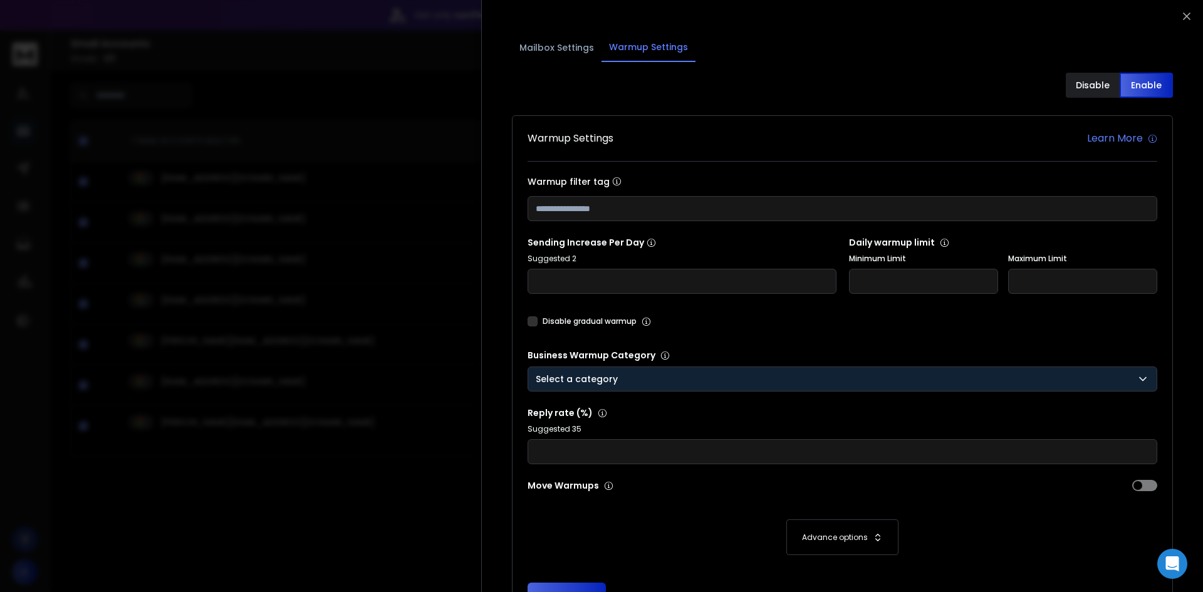
click at [588, 370] on button "Select a category" at bounding box center [842, 378] width 630 height 25
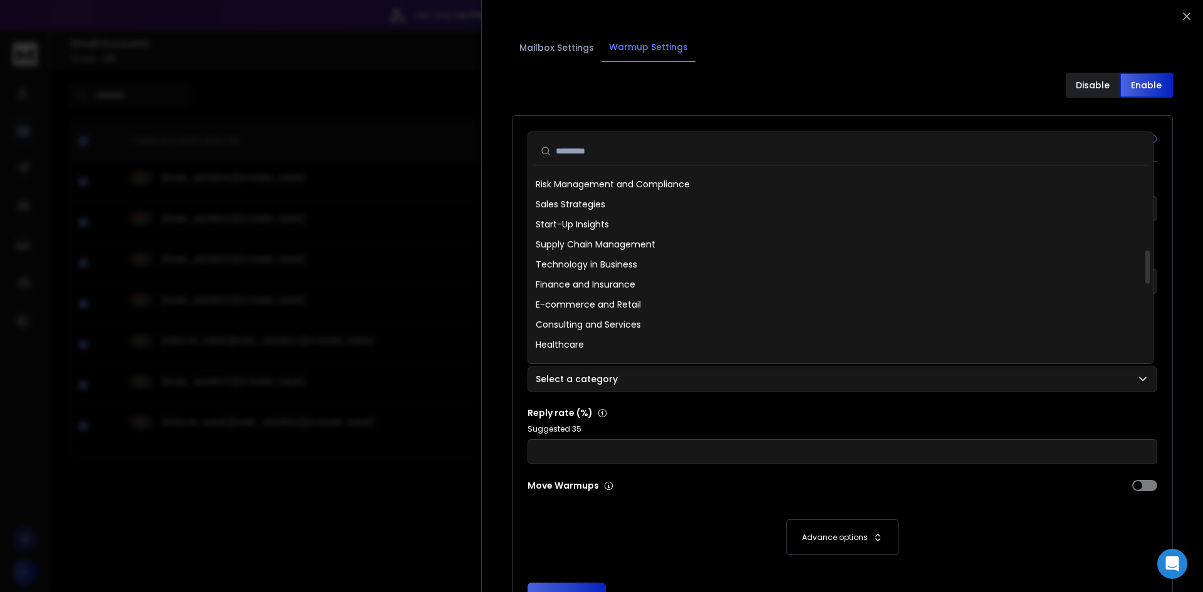
scroll to position [438, 0]
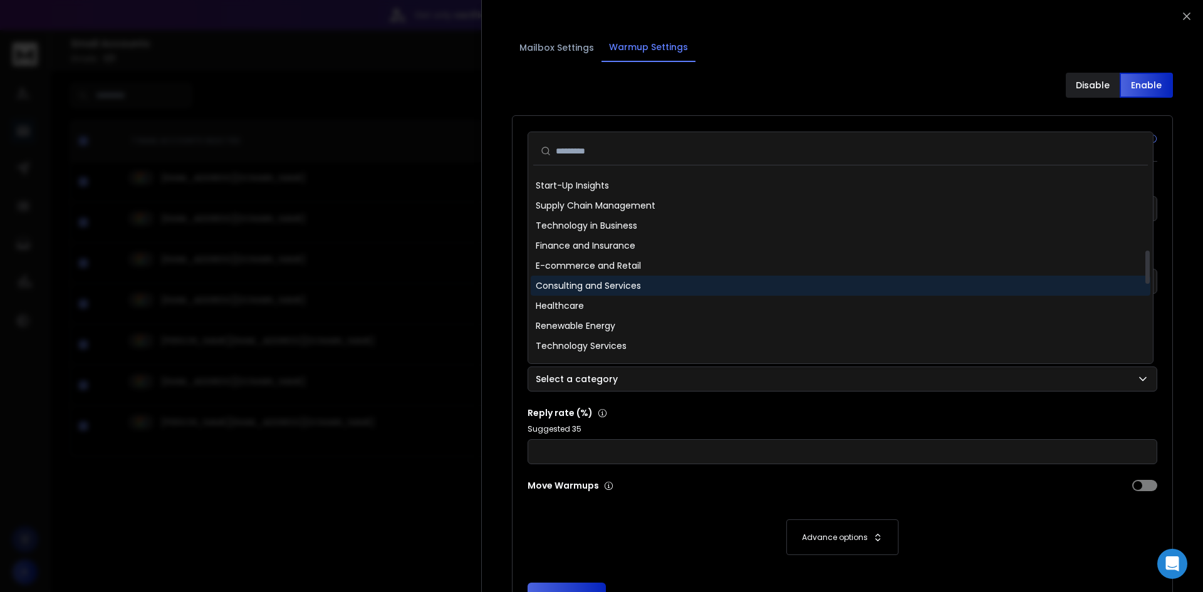
click at [569, 291] on span "Consulting and Services" at bounding box center [588, 285] width 105 height 13
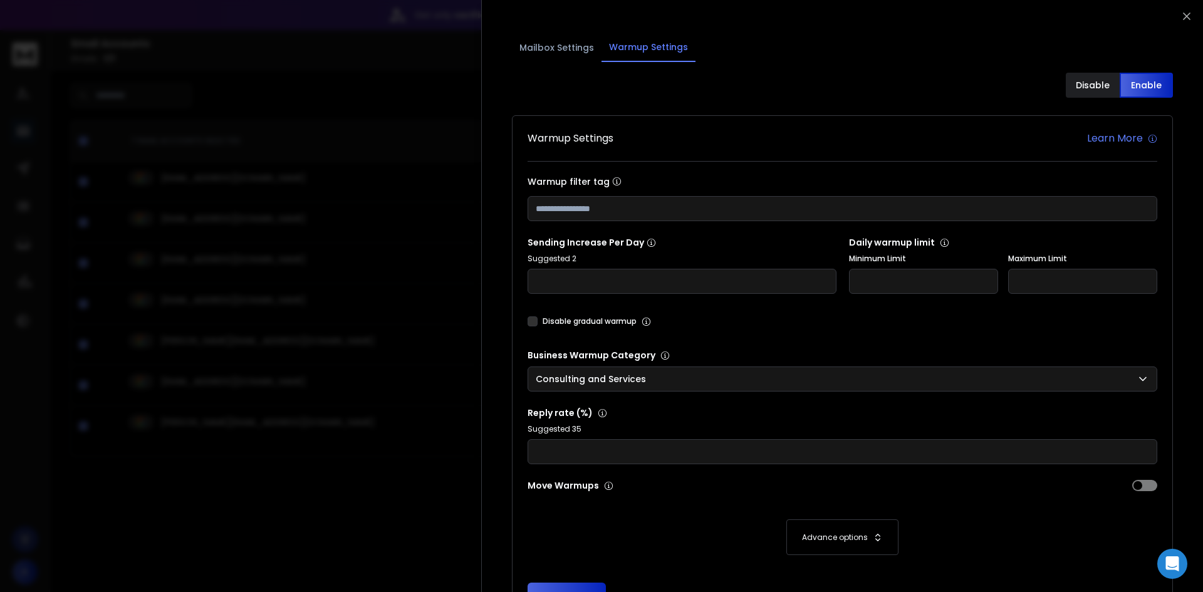
click at [873, 274] on input "number" at bounding box center [923, 281] width 149 height 25
type input "**"
click at [1047, 285] on input "number" at bounding box center [1082, 281] width 149 height 25
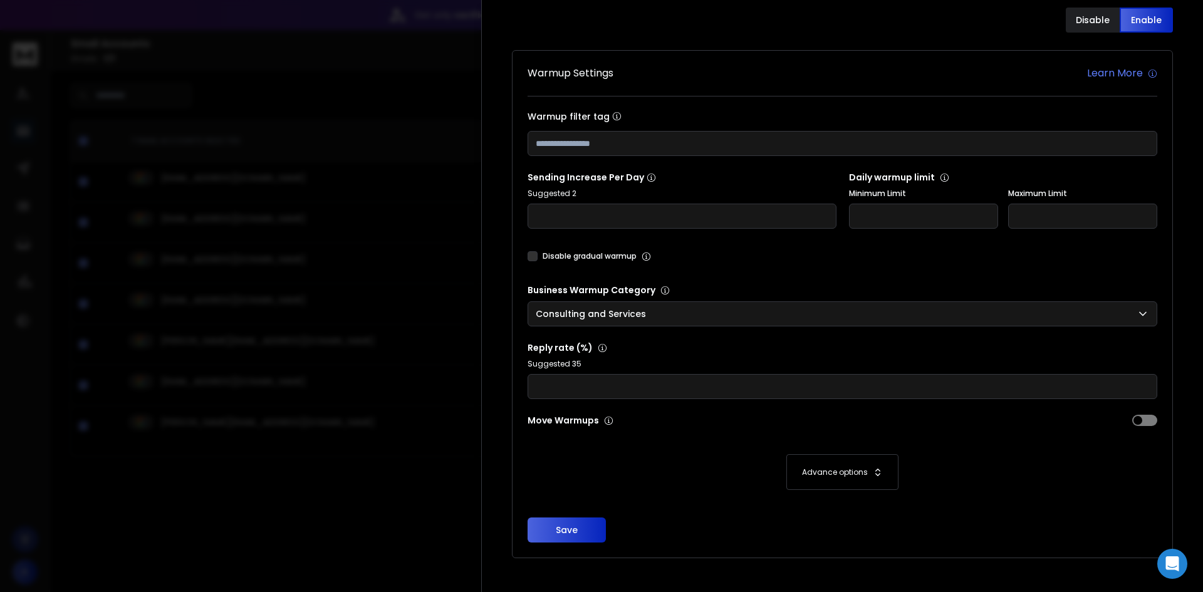
scroll to position [66, 0]
type input "**"
click at [541, 527] on button "Save" at bounding box center [566, 528] width 78 height 25
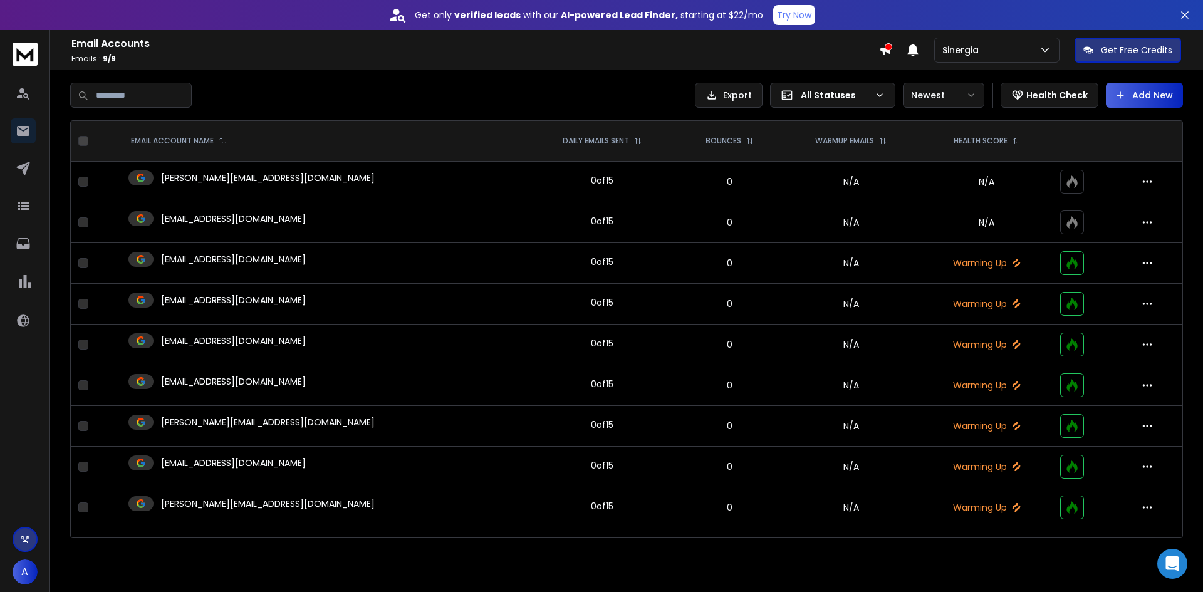
click at [237, 219] on p "[EMAIL_ADDRESS][DOMAIN_NAME]" at bounding box center [233, 218] width 145 height 13
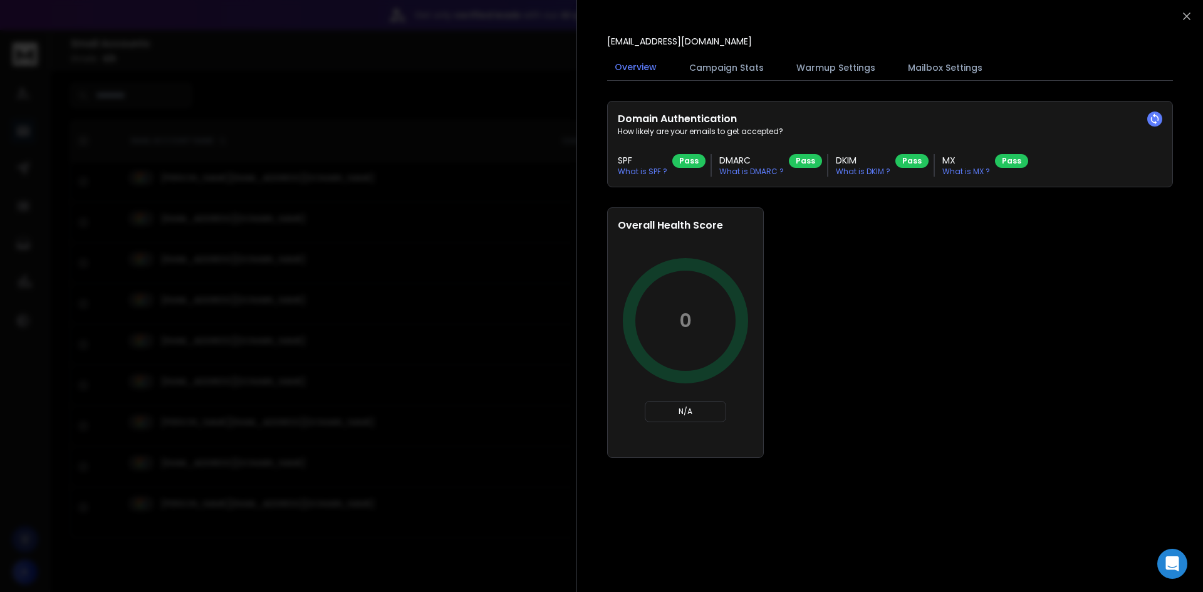
click at [799, 62] on button "Warmup Settings" at bounding box center [836, 68] width 94 height 28
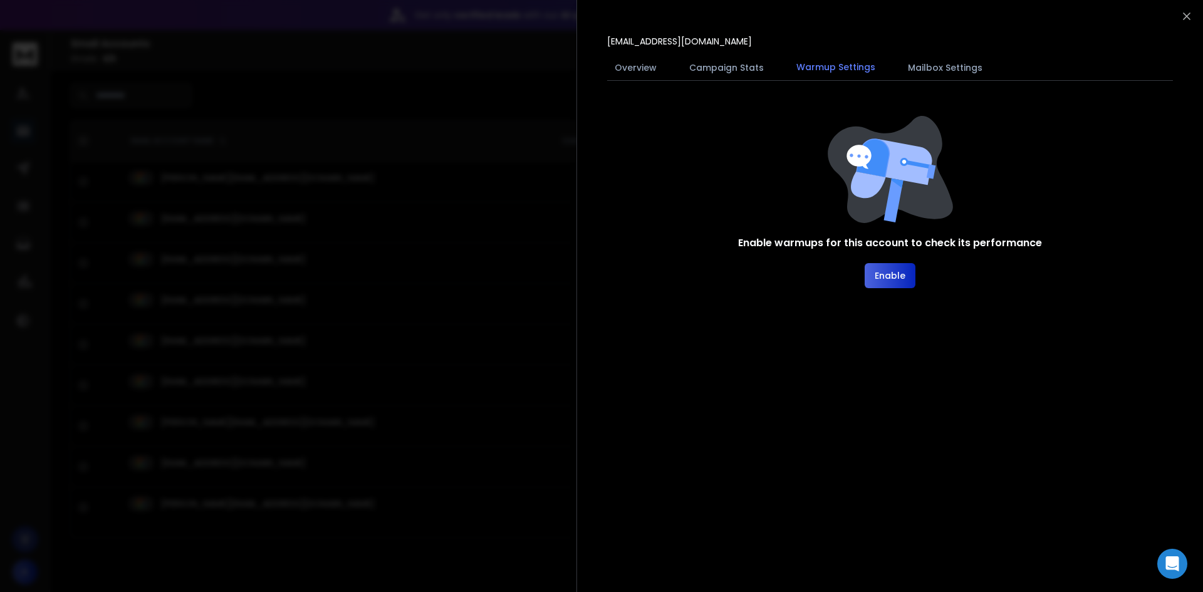
click at [455, 304] on div at bounding box center [601, 296] width 1203 height 592
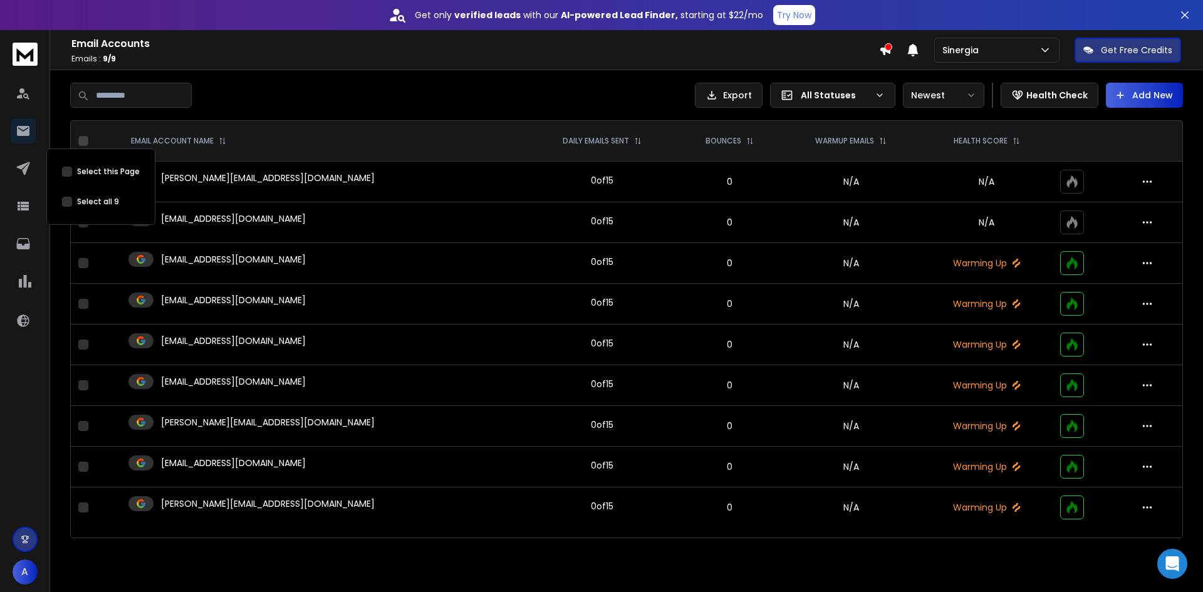
click at [61, 202] on div "Select this Page Select all 9" at bounding box center [100, 186] width 93 height 65
click at [67, 202] on button "Select this Page" at bounding box center [67, 202] width 10 height 10
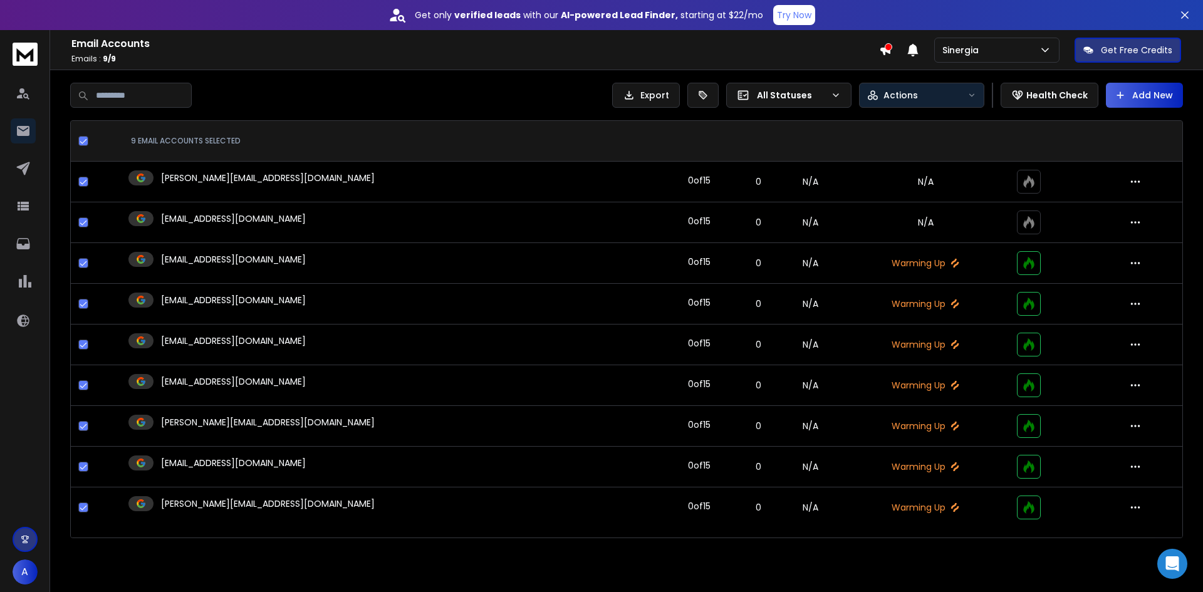
click at [976, 87] on button "Actions" at bounding box center [921, 95] width 125 height 25
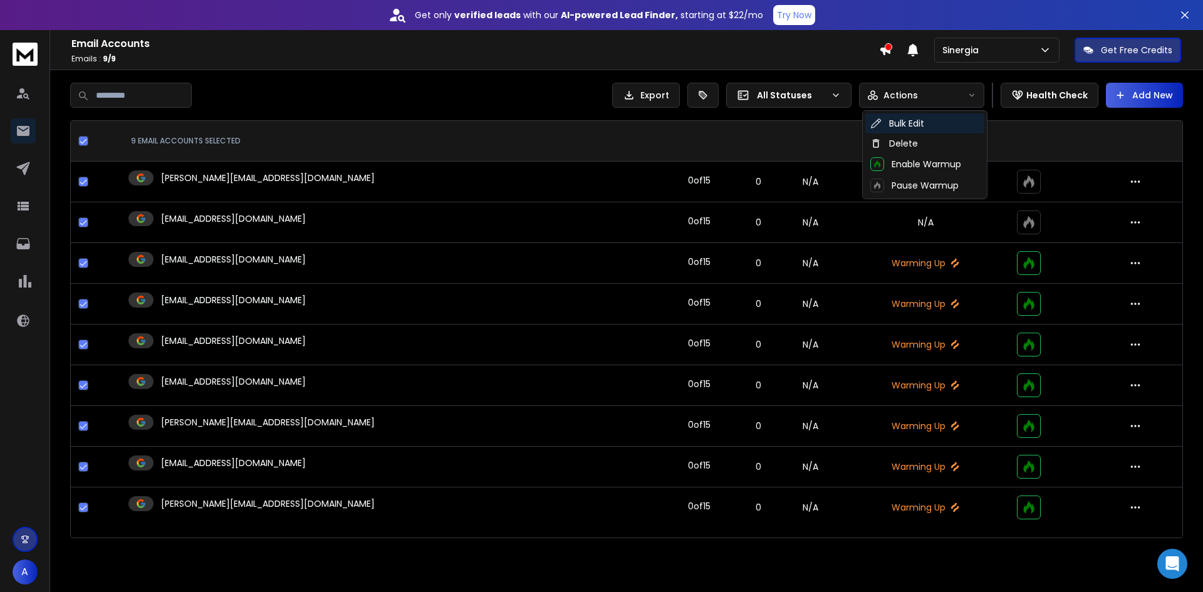
click at [911, 123] on div "Bulk Edit" at bounding box center [897, 123] width 54 height 13
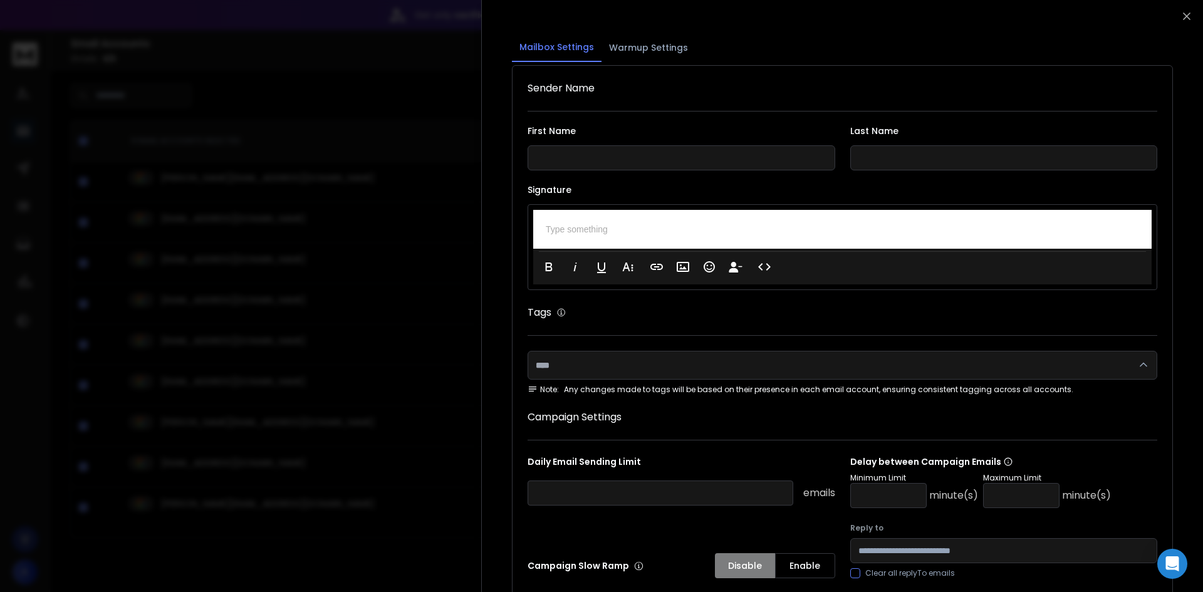
click at [646, 63] on div "Mailbox Settings Warmup Settings Sender Name First Name Last Name Signature Typ…" at bounding box center [842, 377] width 661 height 685
click at [646, 49] on button "Warmup Settings" at bounding box center [648, 48] width 94 height 28
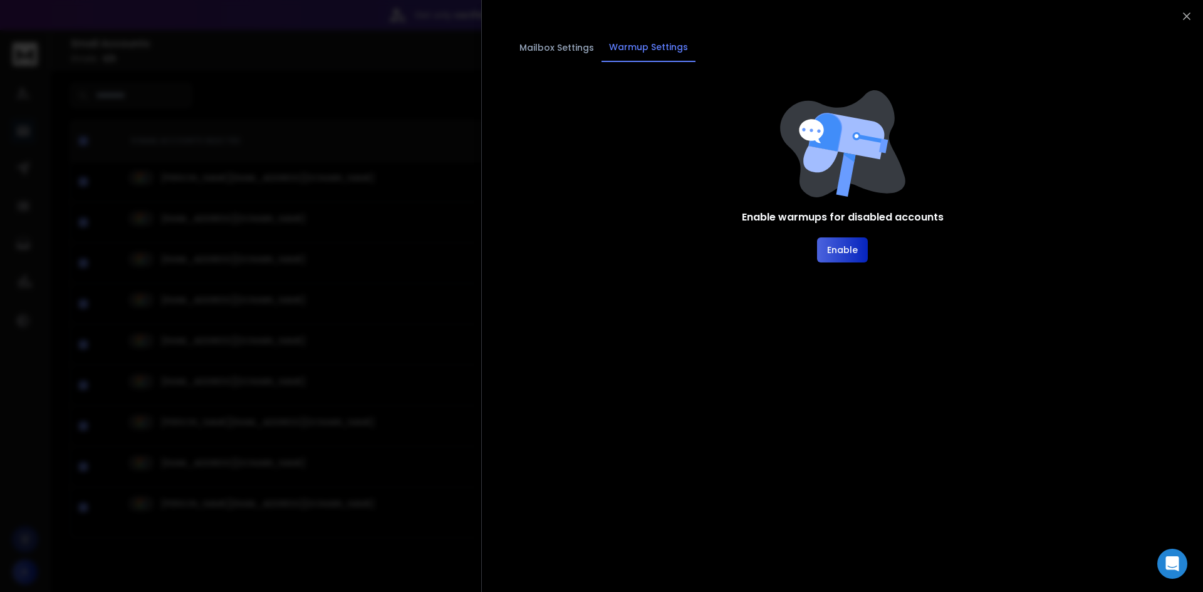
click at [836, 257] on button "Enable" at bounding box center [842, 249] width 51 height 25
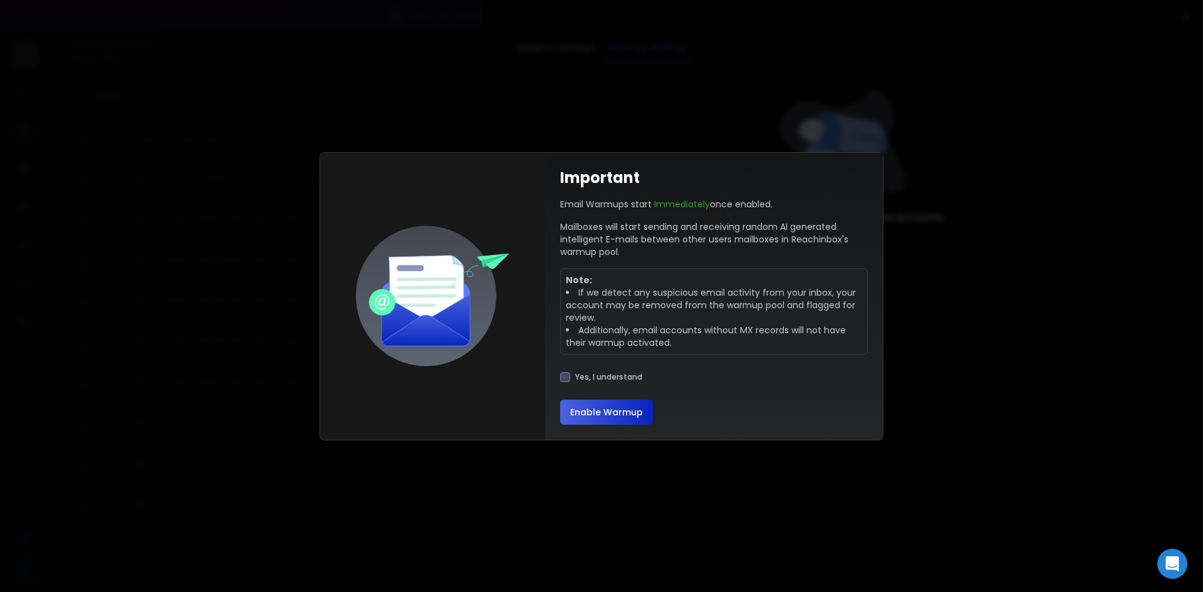
click at [560, 373] on button "Yes, I understand" at bounding box center [565, 377] width 10 height 10
click at [604, 405] on button "Enable Warmup" at bounding box center [606, 412] width 93 height 25
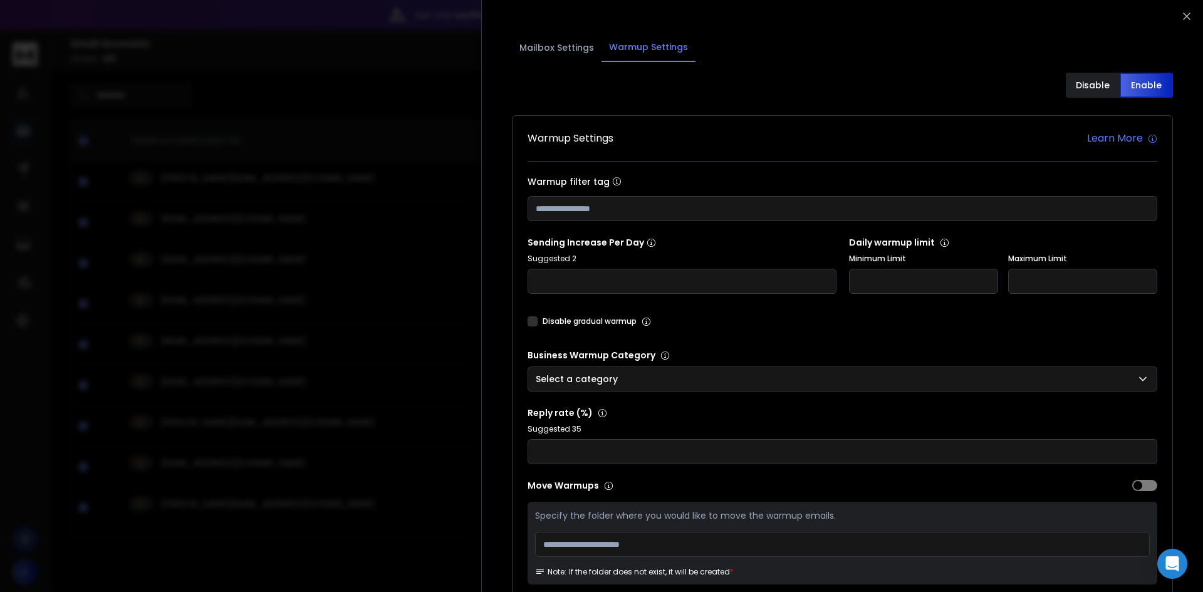
click at [863, 284] on input "number" at bounding box center [923, 281] width 149 height 25
type input "**"
click at [1010, 281] on input "number" at bounding box center [1082, 281] width 149 height 25
type input "**"
click at [533, 316] on button "Disable gradual warmup" at bounding box center [532, 321] width 10 height 10
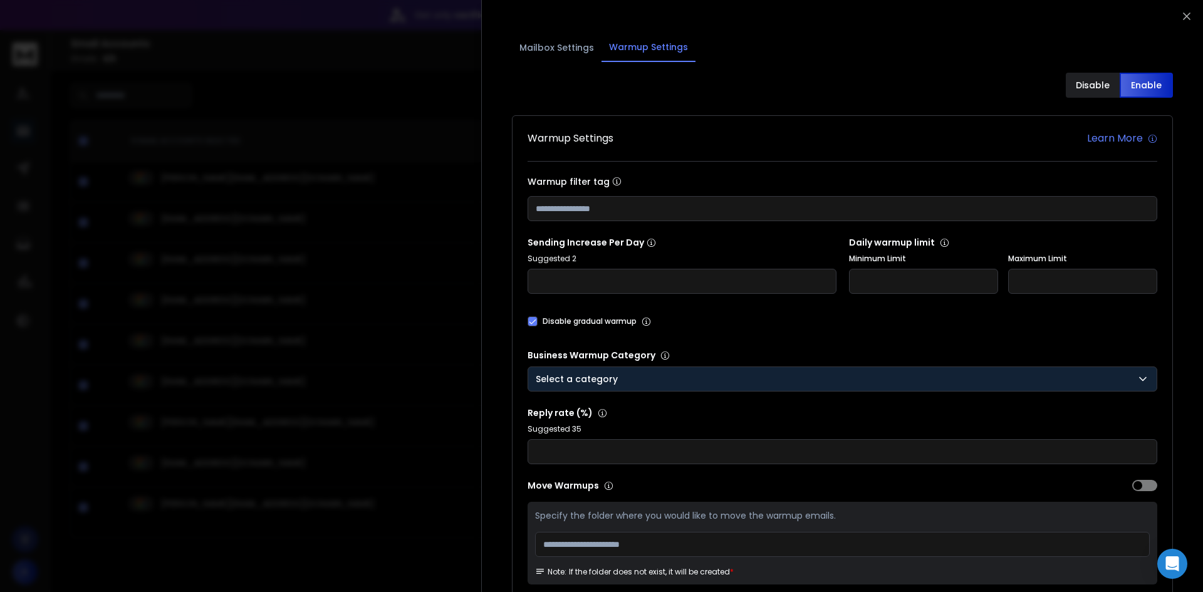
scroll to position [159, 0]
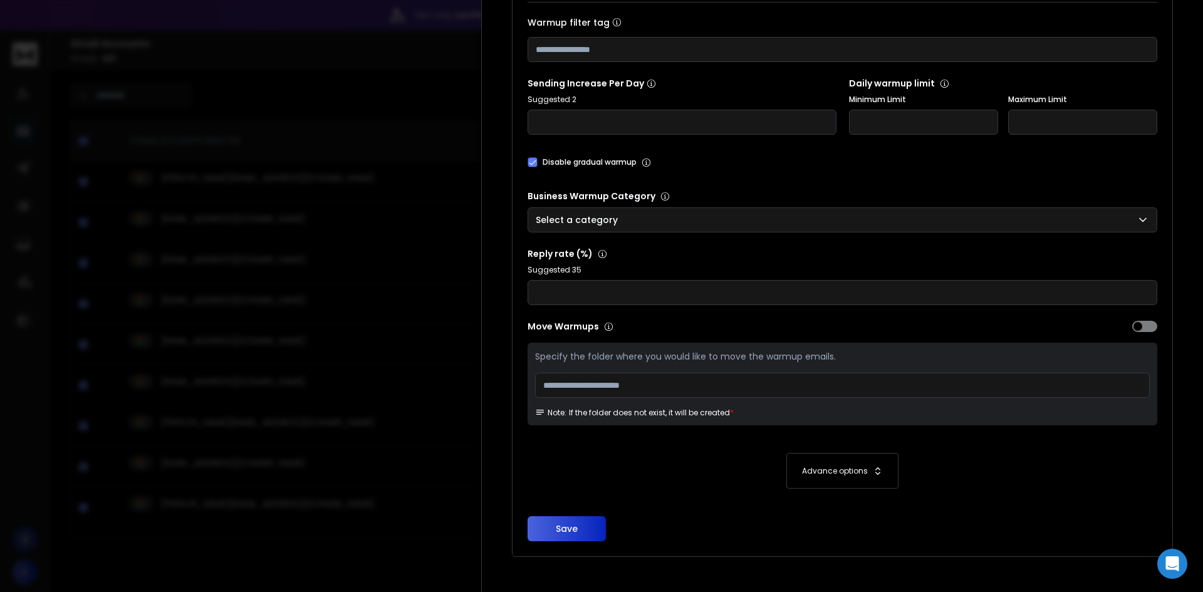
click at [581, 526] on button "Save" at bounding box center [566, 528] width 78 height 25
